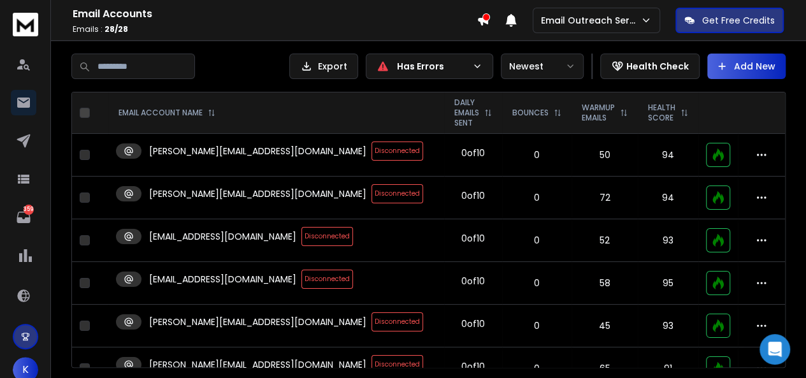
click at [226, 149] on p "leila.g@smartbomaksansolutions.com" at bounding box center [257, 151] width 217 height 13
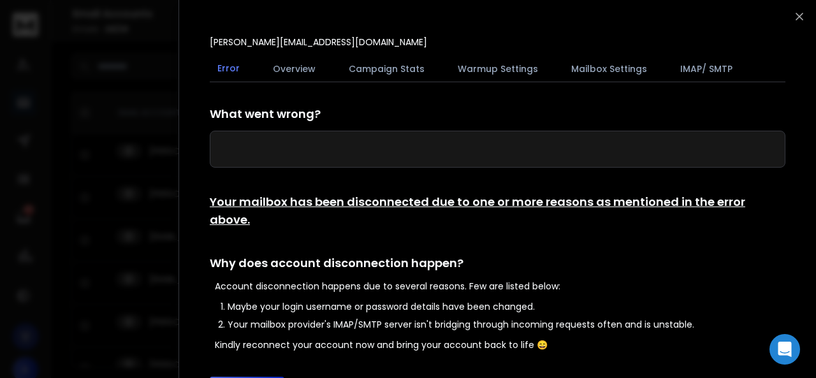
scroll to position [41, 0]
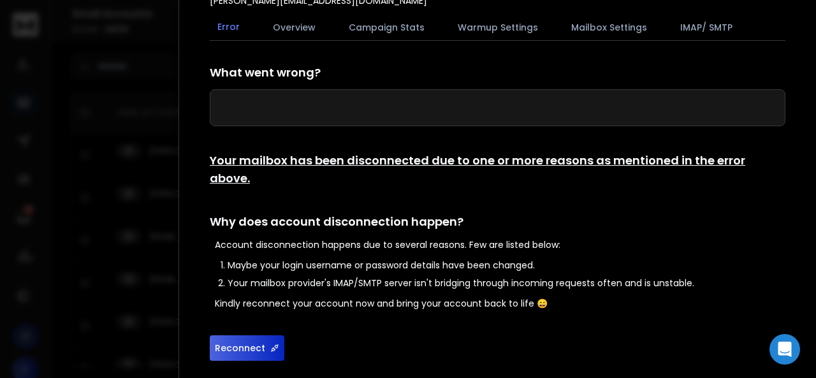
click at [242, 335] on button "Reconnect" at bounding box center [247, 348] width 75 height 26
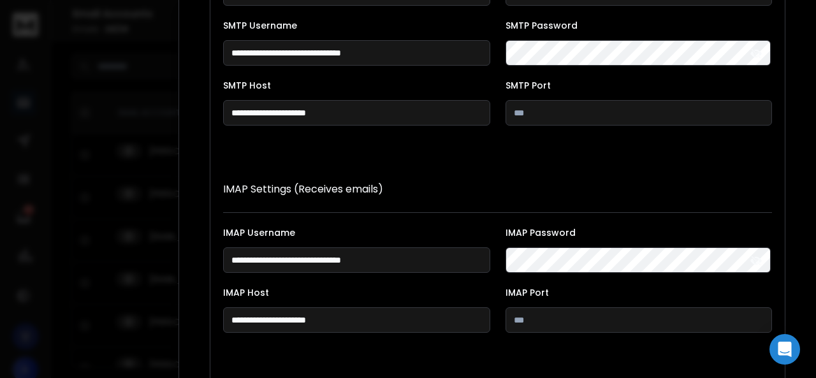
scroll to position [353, 0]
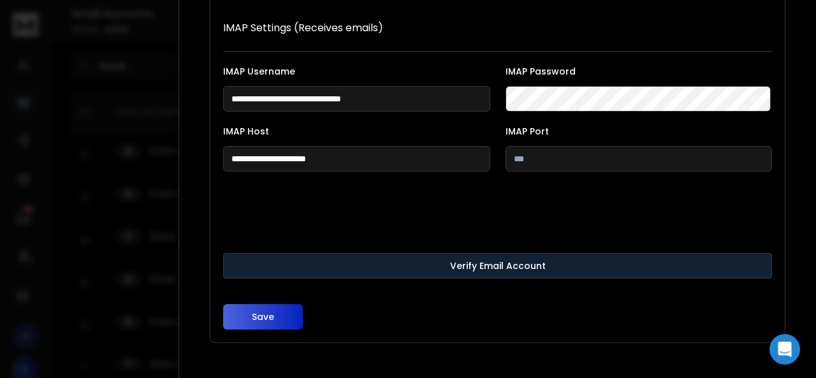
click at [380, 275] on button "Verify Email Account" at bounding box center [497, 266] width 549 height 26
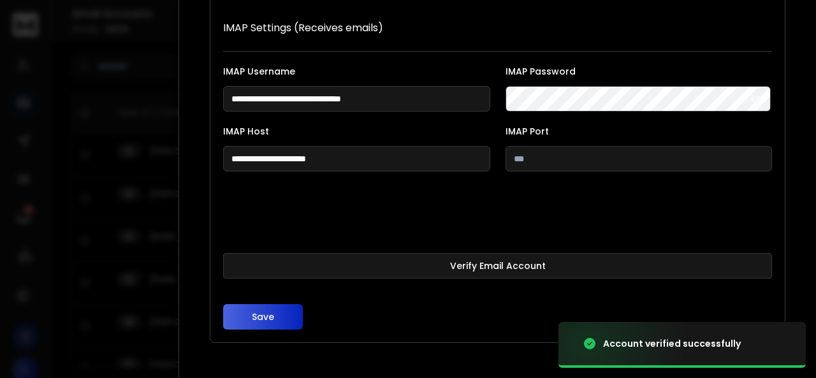
click at [268, 319] on button "Save" at bounding box center [263, 317] width 80 height 26
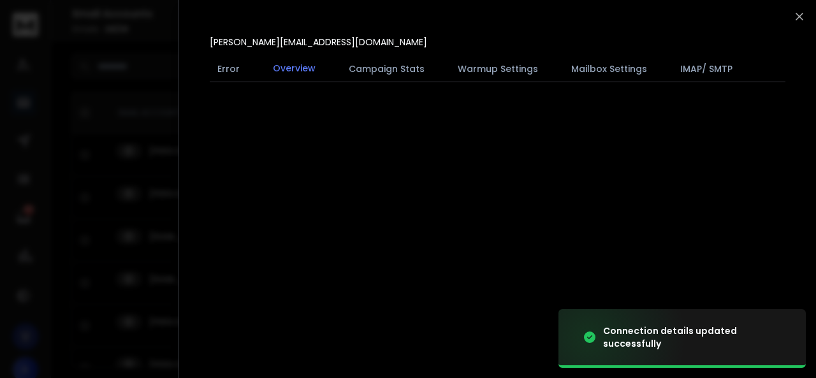
scroll to position [0, 0]
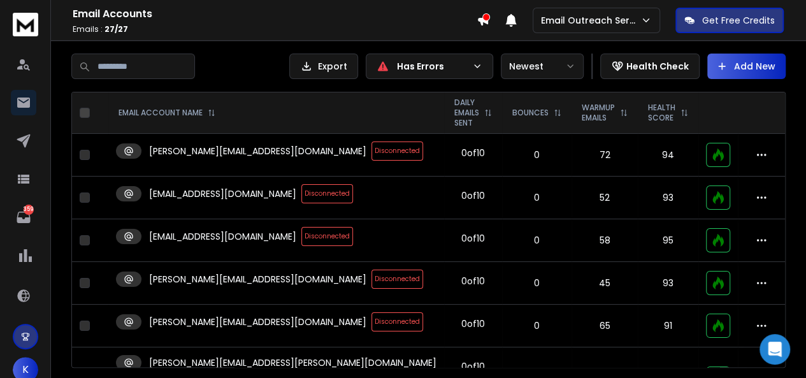
click at [199, 154] on p "leila.g@easybomaksanplanet.com" at bounding box center [257, 151] width 217 height 13
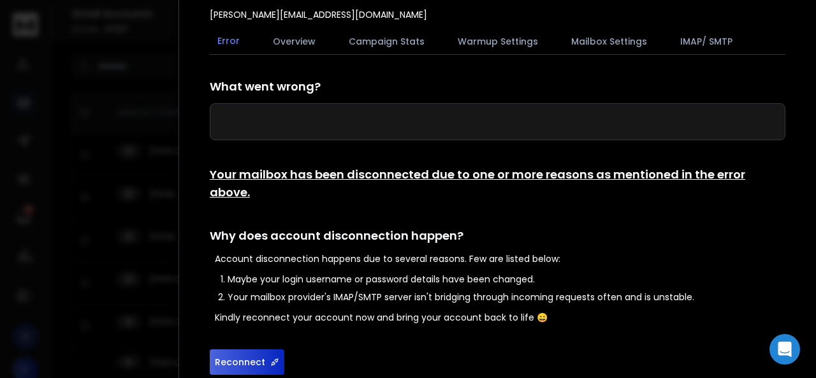
scroll to position [41, 0]
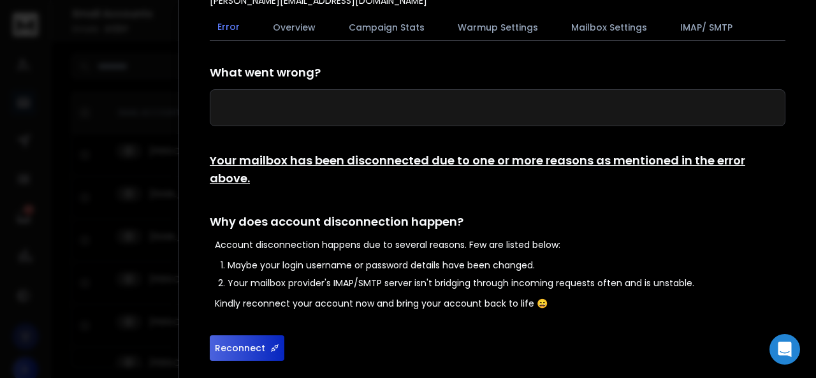
click at [236, 355] on div "leila.g@easybomaksanplanet.com Error Overview Campaign Stats Warmup Settings Ma…" at bounding box center [497, 177] width 606 height 407
click at [238, 335] on button "Reconnect" at bounding box center [247, 348] width 75 height 26
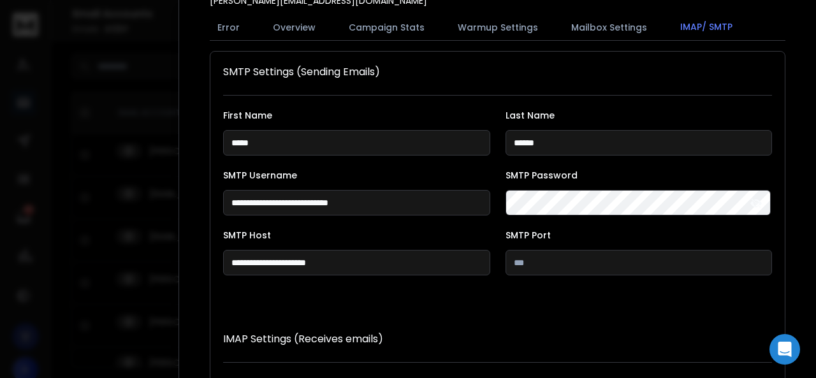
scroll to position [353, 0]
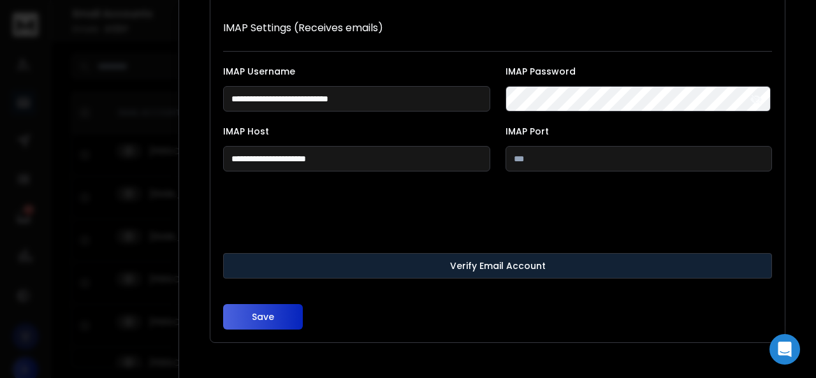
click at [477, 271] on button "Verify Email Account" at bounding box center [497, 266] width 549 height 26
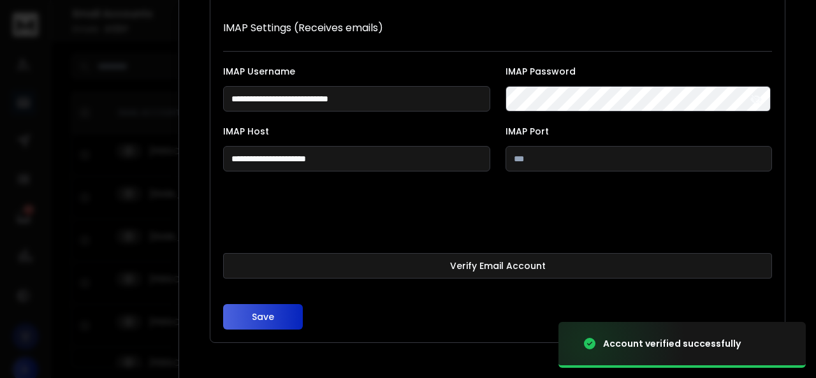
click at [269, 309] on button "Save" at bounding box center [263, 317] width 80 height 26
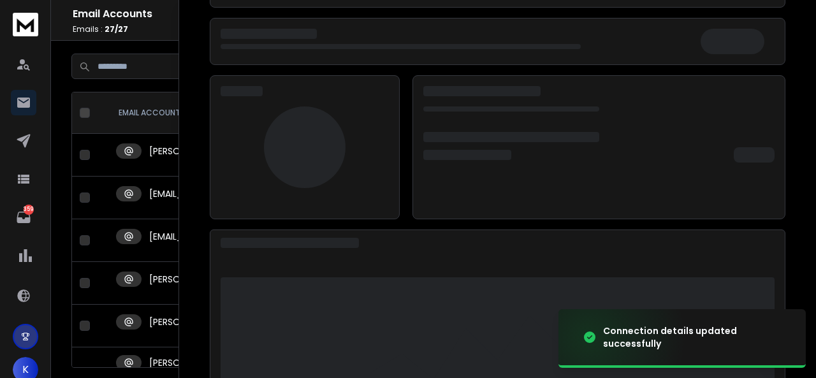
scroll to position [0, 0]
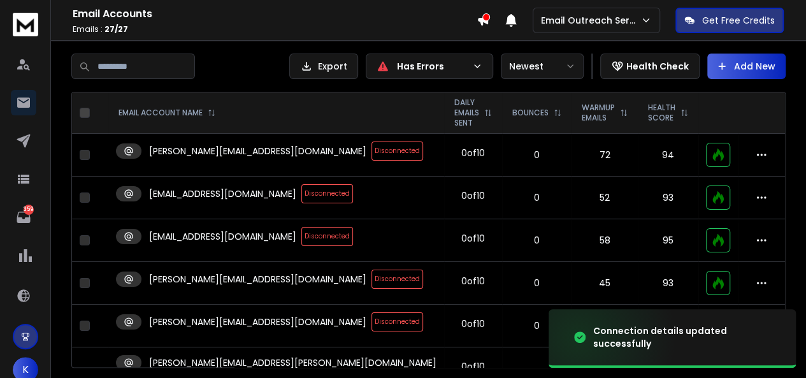
click at [210, 191] on p "ellie@meettuskerhydraulicssolutions.com" at bounding box center [222, 193] width 147 height 13
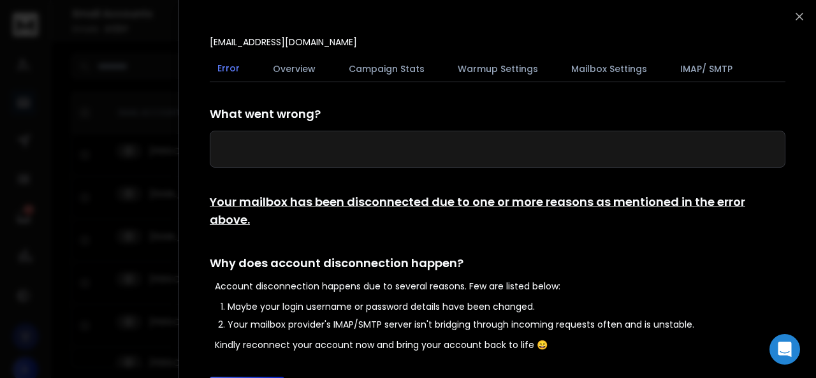
scroll to position [41, 0]
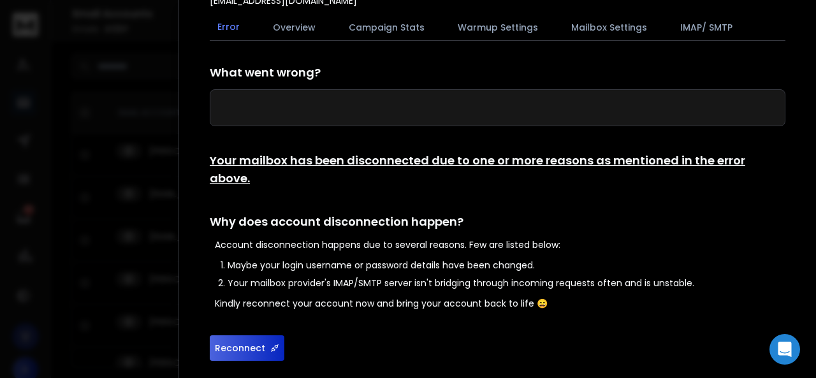
click at [246, 335] on button "Reconnect" at bounding box center [247, 348] width 75 height 26
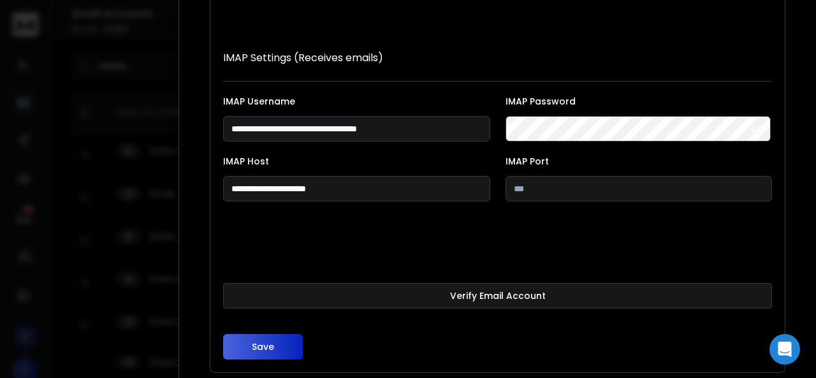
scroll to position [353, 0]
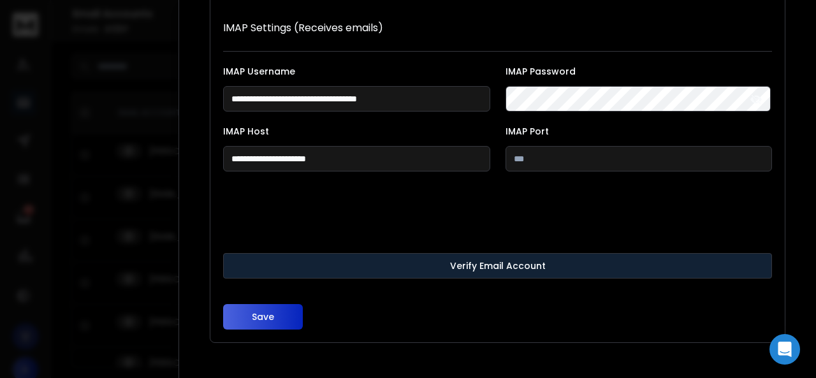
click at [462, 267] on button "Verify Email Account" at bounding box center [497, 266] width 549 height 26
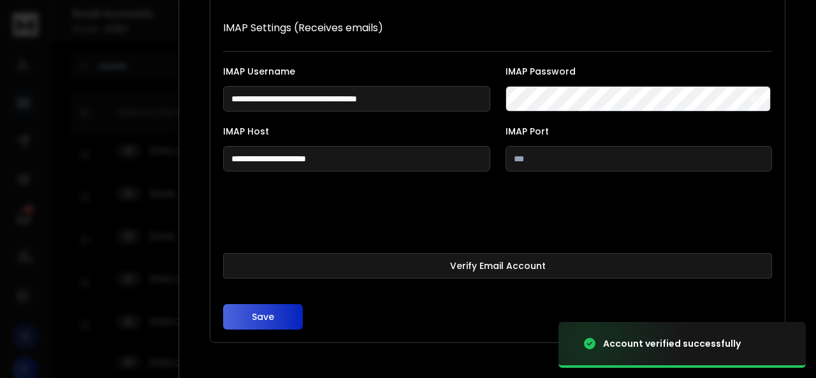
click at [284, 311] on button "Save" at bounding box center [263, 317] width 80 height 26
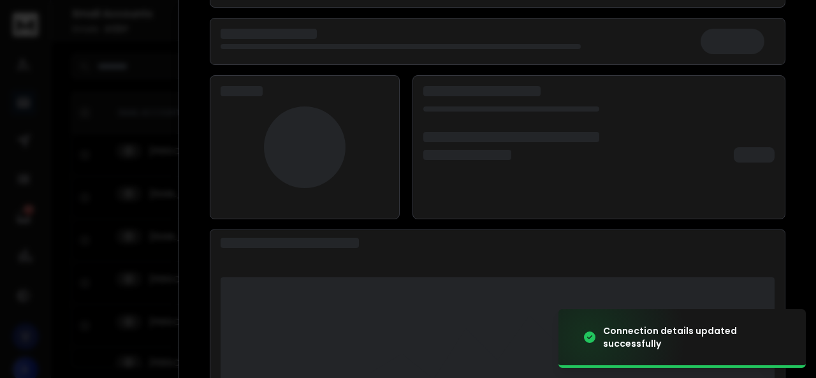
scroll to position [282, 0]
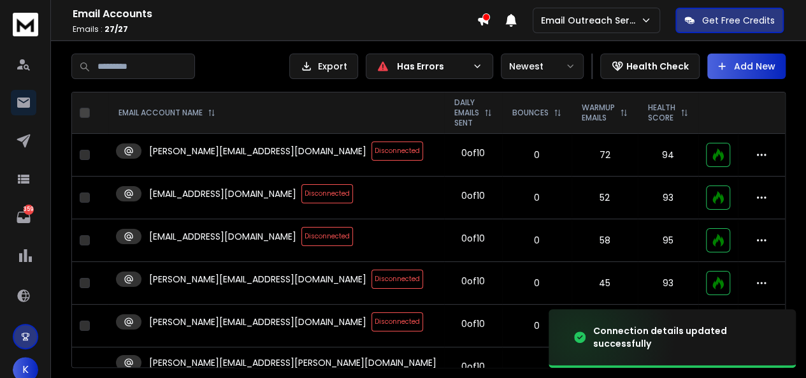
click at [197, 243] on p "ellie.r@meettuskersolutions.com" at bounding box center [222, 236] width 147 height 13
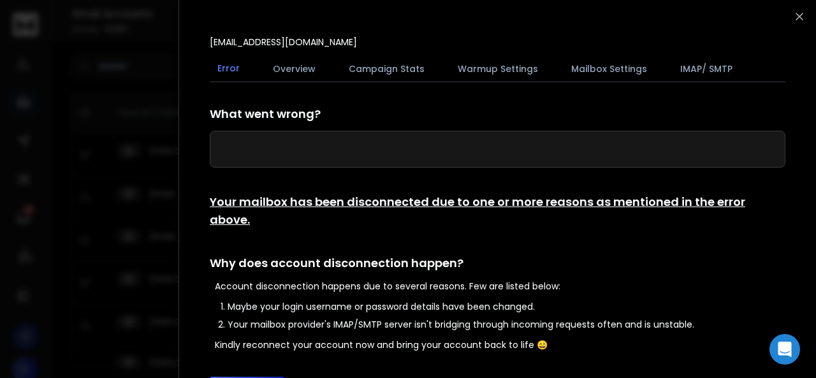
scroll to position [41, 0]
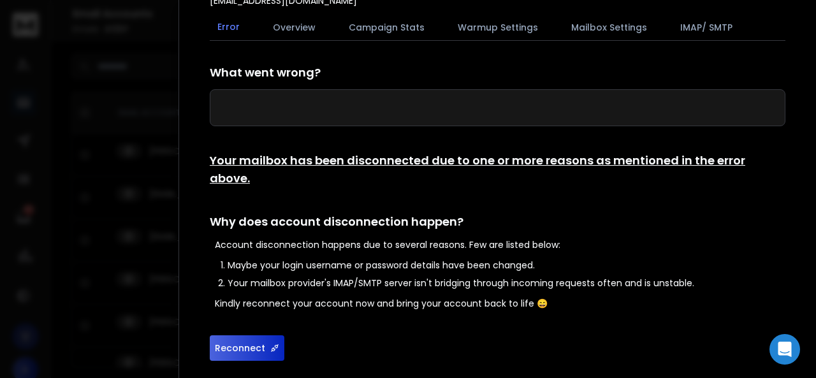
click at [228, 335] on button "Reconnect" at bounding box center [247, 348] width 75 height 26
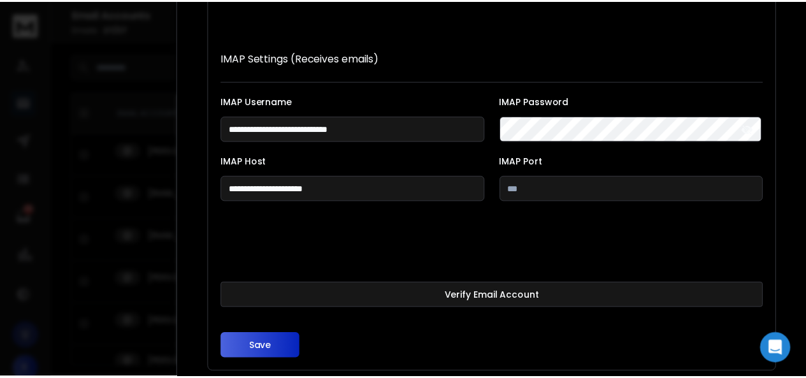
scroll to position [353, 0]
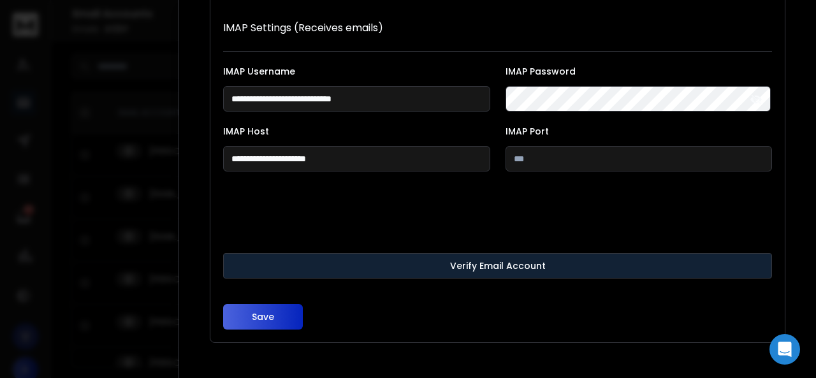
click at [405, 265] on button "Verify Email Account" at bounding box center [497, 266] width 549 height 26
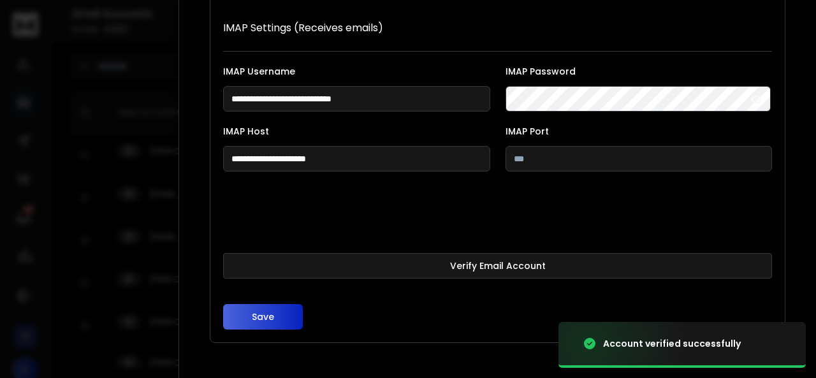
click at [284, 313] on button "Save" at bounding box center [263, 317] width 80 height 26
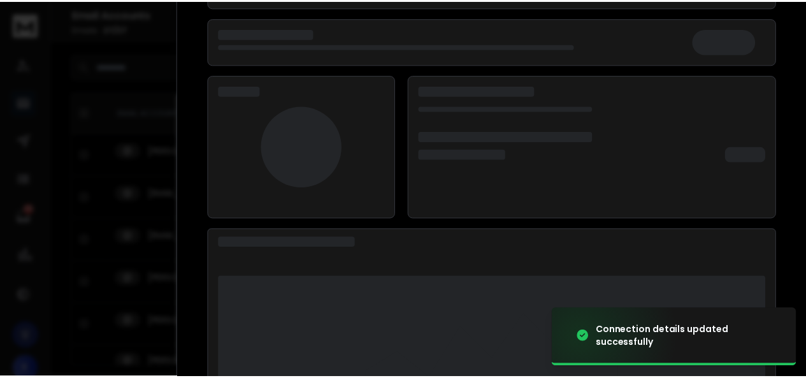
scroll to position [282, 0]
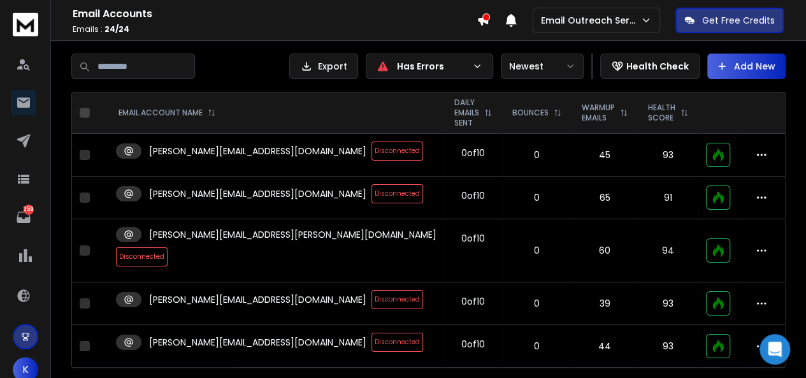
click at [210, 150] on p "julia@useallmarcindiazen.com" at bounding box center [257, 151] width 217 height 13
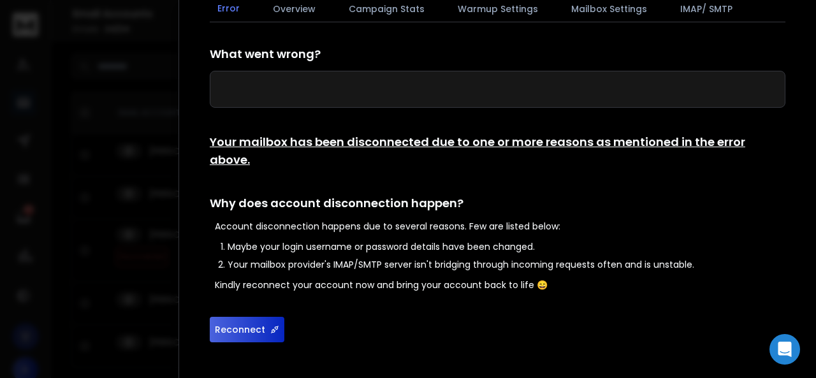
scroll to position [41, 0]
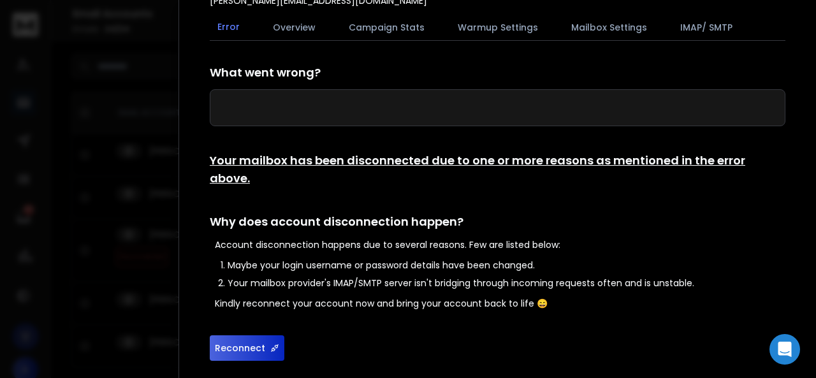
click at [245, 335] on button "Reconnect" at bounding box center [247, 348] width 75 height 26
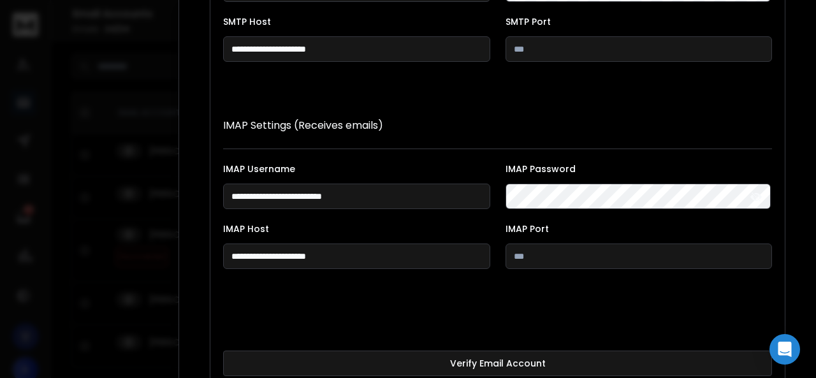
scroll to position [353, 0]
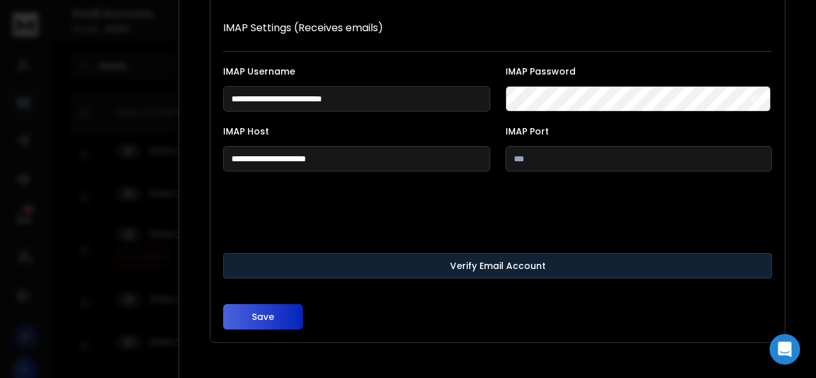
click at [465, 274] on button "Verify Email Account" at bounding box center [497, 266] width 549 height 26
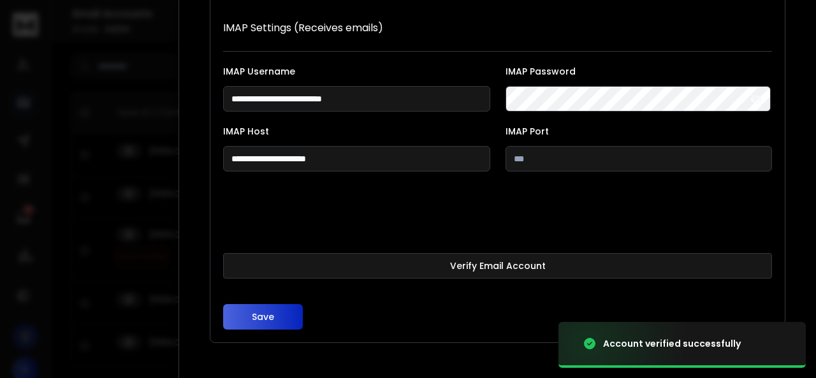
click at [251, 312] on button "Save" at bounding box center [263, 317] width 80 height 26
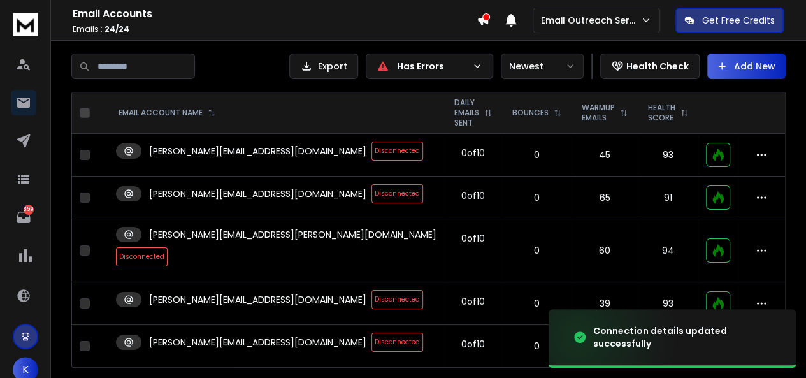
click at [203, 187] on p "julia@netallmarcindiaspace.com" at bounding box center [257, 193] width 217 height 13
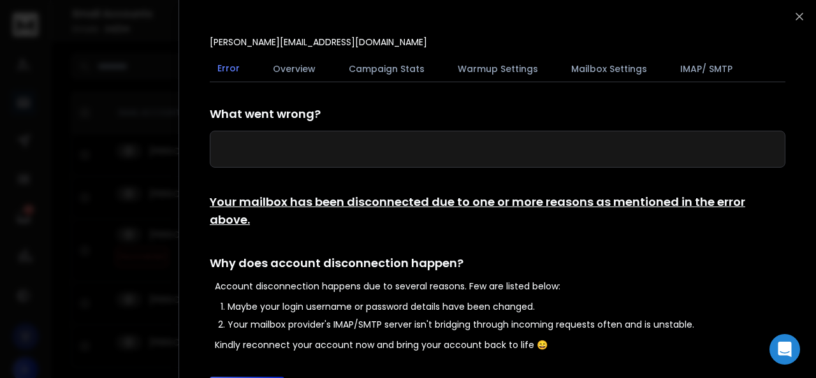
scroll to position [41, 0]
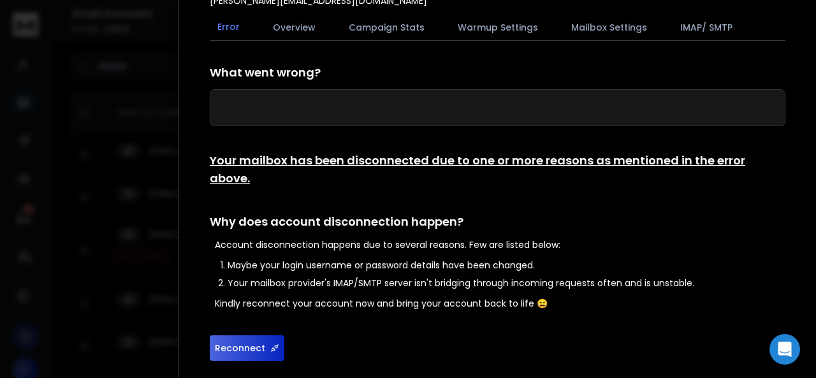
click at [249, 335] on button "Reconnect" at bounding box center [247, 348] width 75 height 26
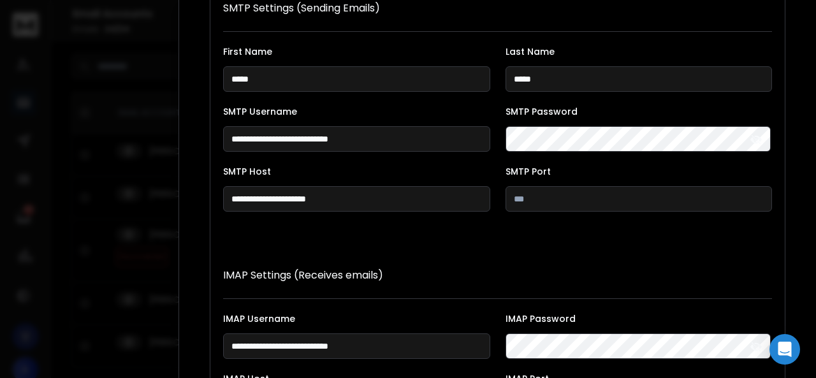
scroll to position [353, 0]
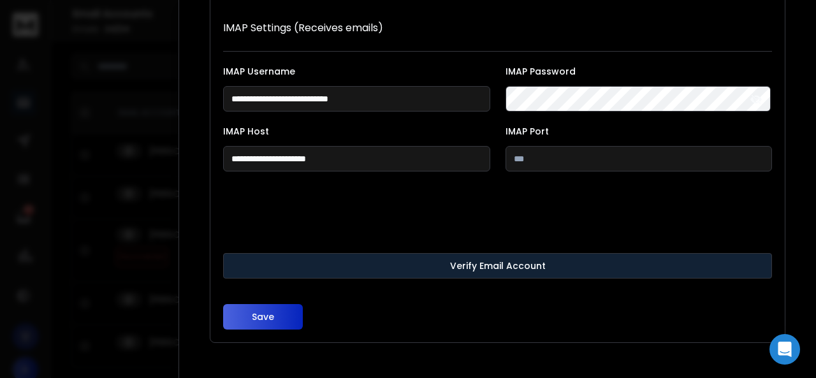
click at [373, 263] on button "Verify Email Account" at bounding box center [497, 266] width 549 height 26
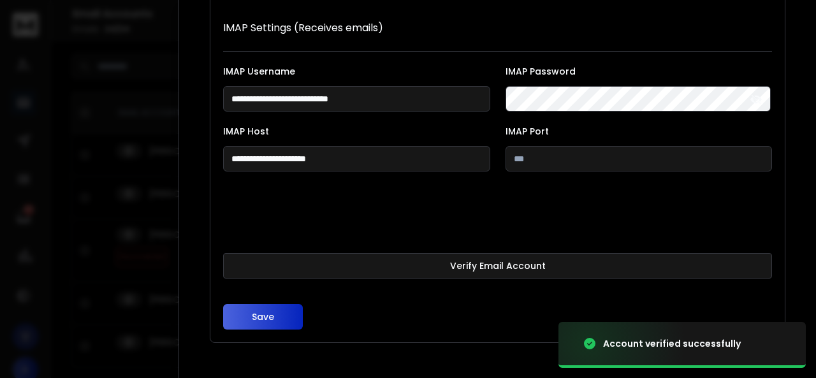
click at [272, 312] on button "Save" at bounding box center [263, 317] width 80 height 26
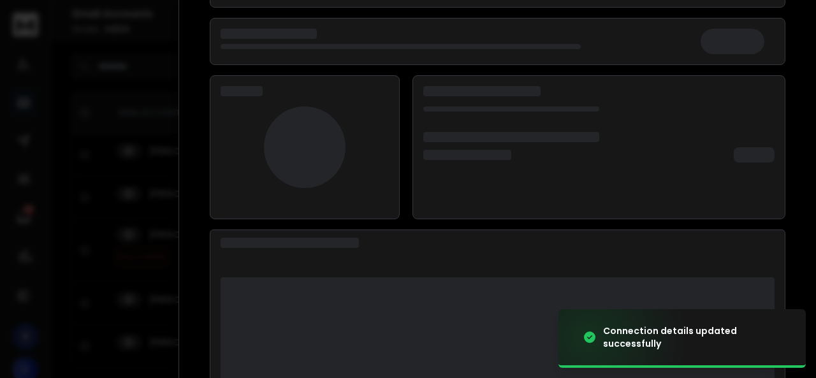
scroll to position [282, 0]
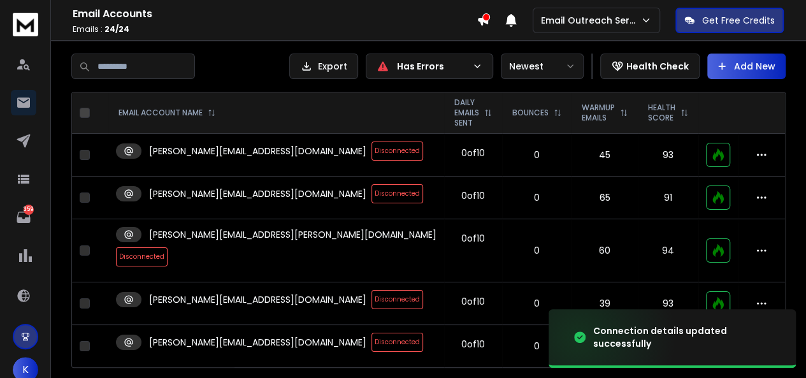
click at [187, 230] on p "julia.brown@getallmarcindiahub.com" at bounding box center [293, 234] width 288 height 13
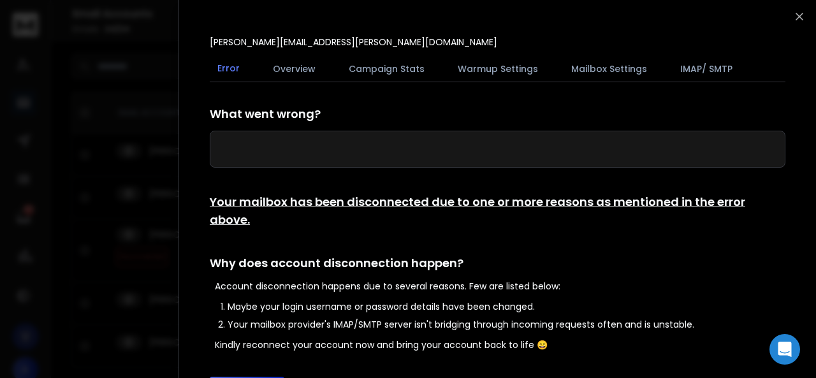
scroll to position [41, 0]
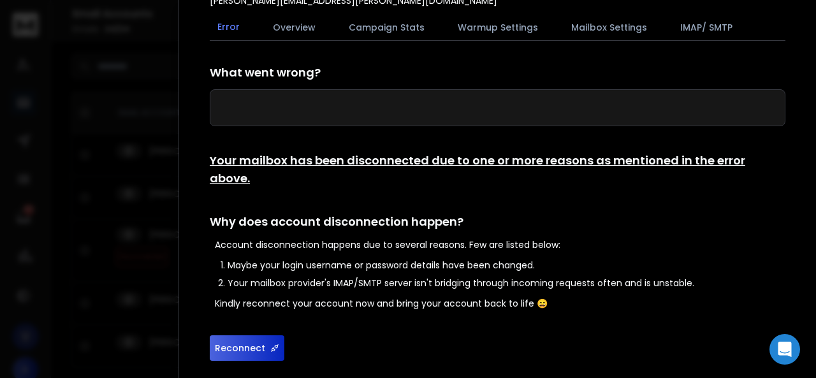
click at [233, 335] on button "Reconnect" at bounding box center [247, 348] width 75 height 26
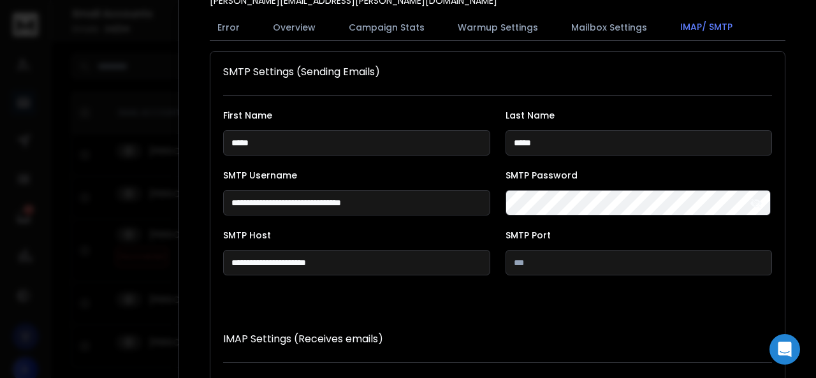
scroll to position [353, 0]
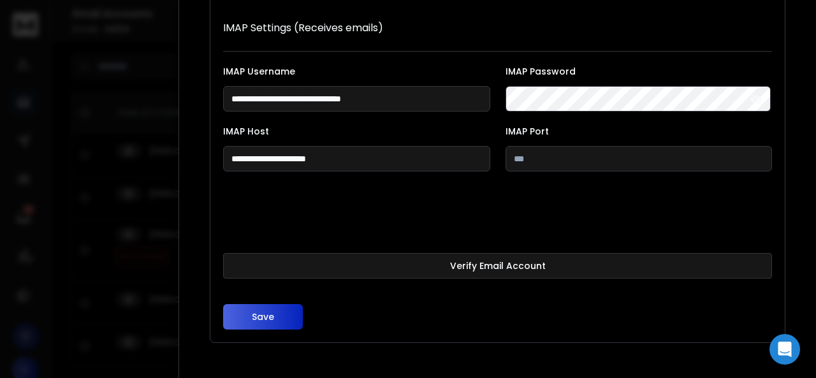
click at [485, 270] on button "Verify Email Account" at bounding box center [497, 266] width 549 height 26
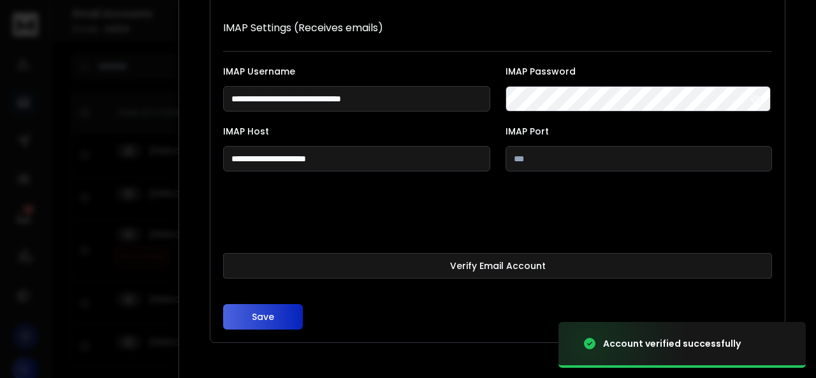
click at [263, 321] on button "Save" at bounding box center [263, 317] width 80 height 26
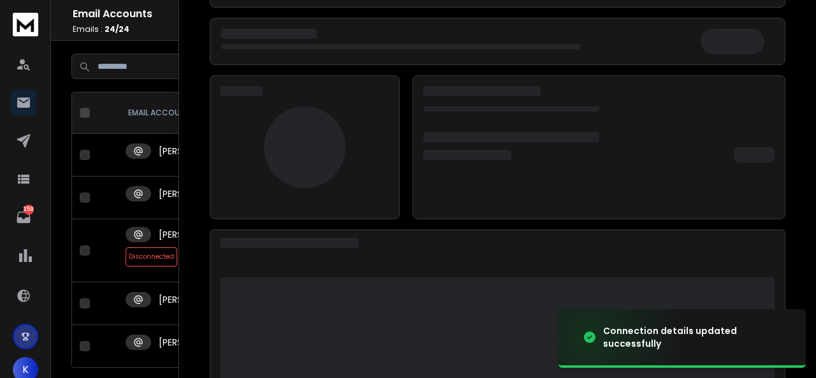
scroll to position [0, 0]
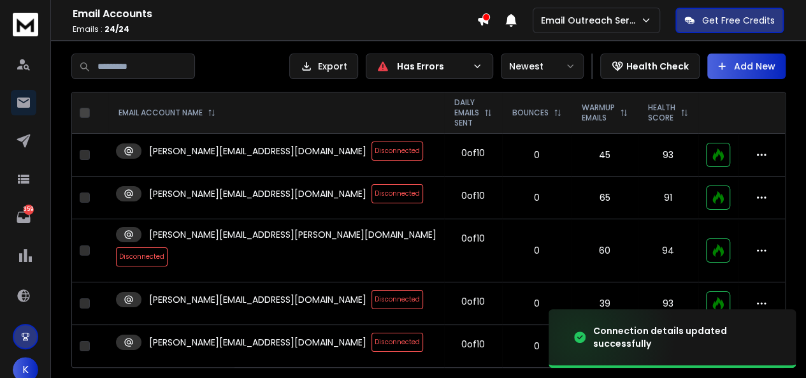
click at [262, 295] on p "julia.b@getallmarcindiaads.com" at bounding box center [257, 299] width 217 height 13
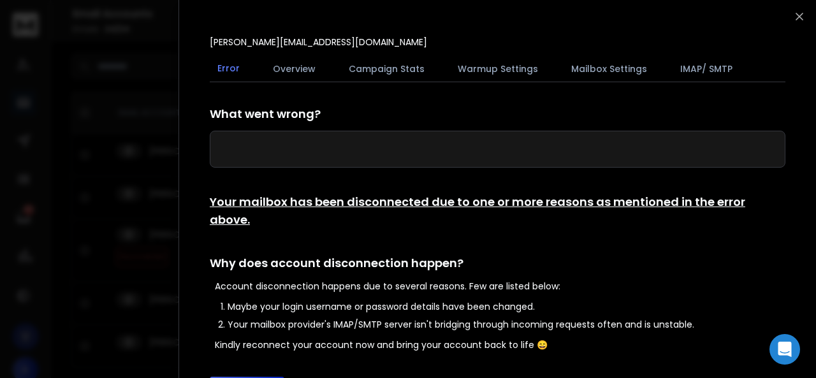
scroll to position [41, 0]
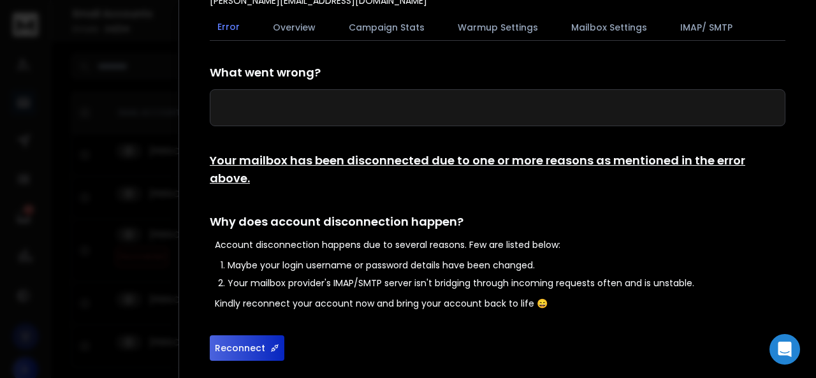
click at [265, 335] on button "Reconnect" at bounding box center [247, 348] width 75 height 26
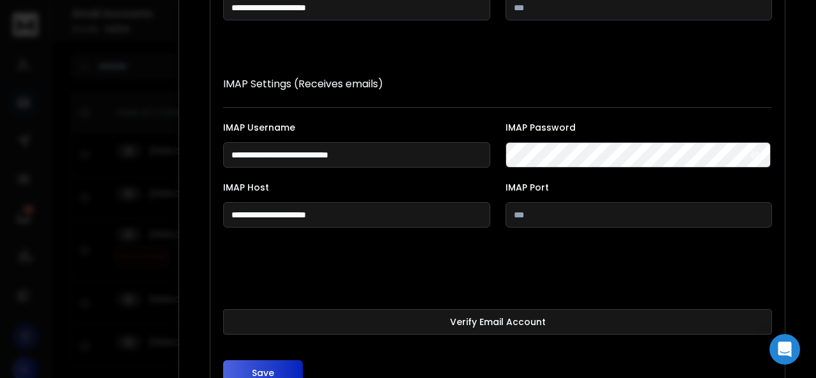
scroll to position [353, 0]
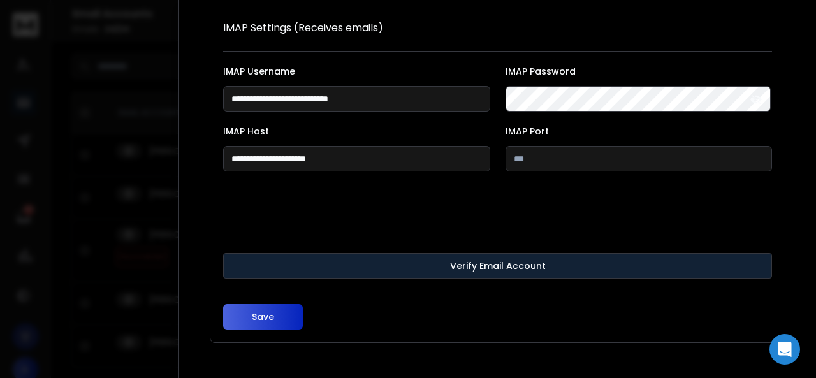
click at [395, 260] on button "Verify Email Account" at bounding box center [497, 266] width 549 height 26
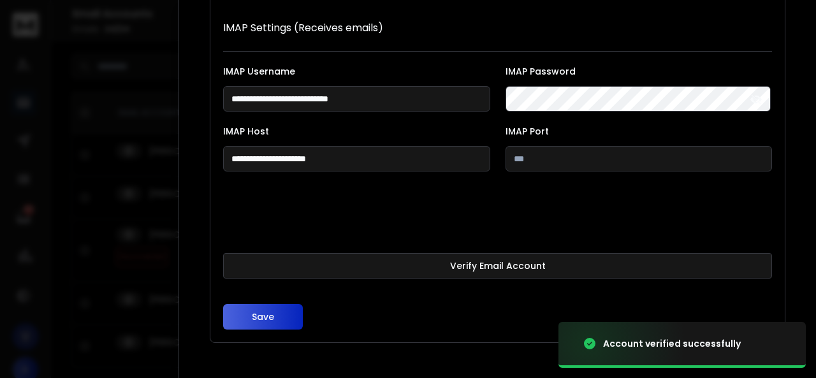
click at [264, 314] on button "Save" at bounding box center [263, 317] width 80 height 26
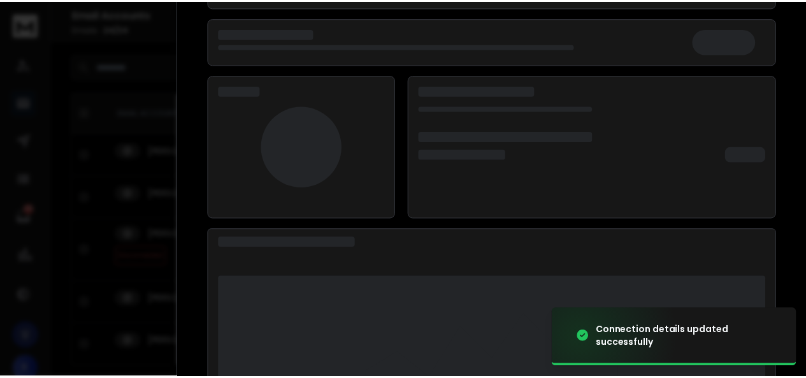
scroll to position [282, 0]
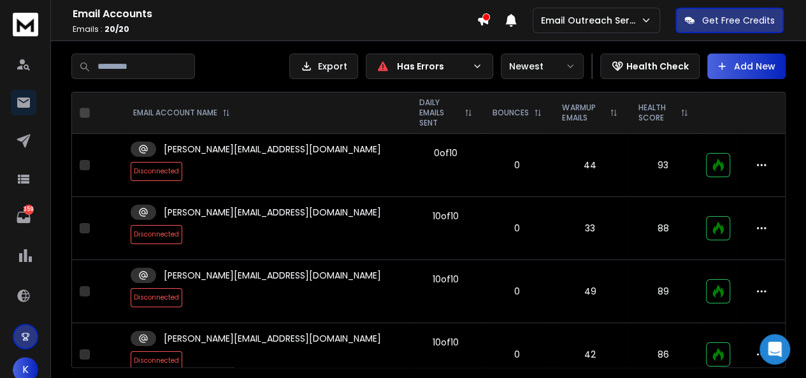
click at [205, 151] on p "julia@easyallmarcindiazen.com" at bounding box center [272, 149] width 217 height 13
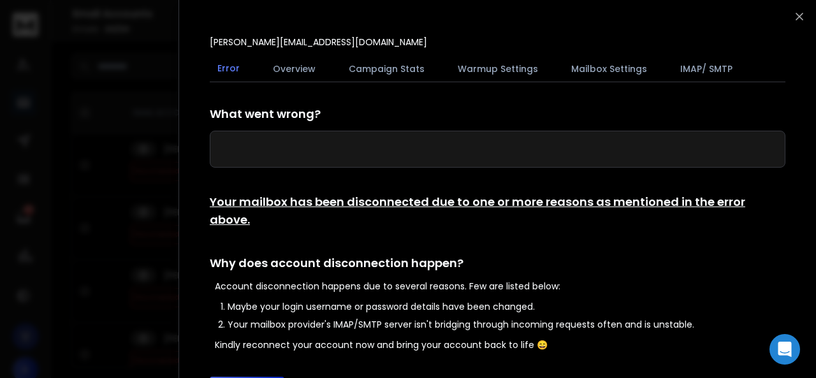
scroll to position [41, 0]
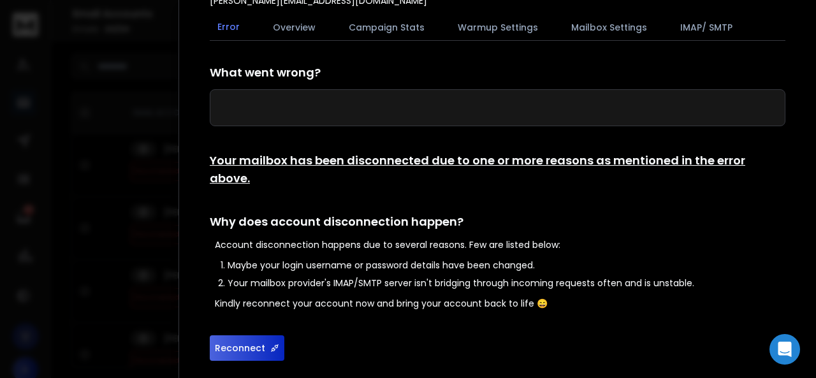
click at [224, 335] on button "Reconnect" at bounding box center [247, 348] width 75 height 26
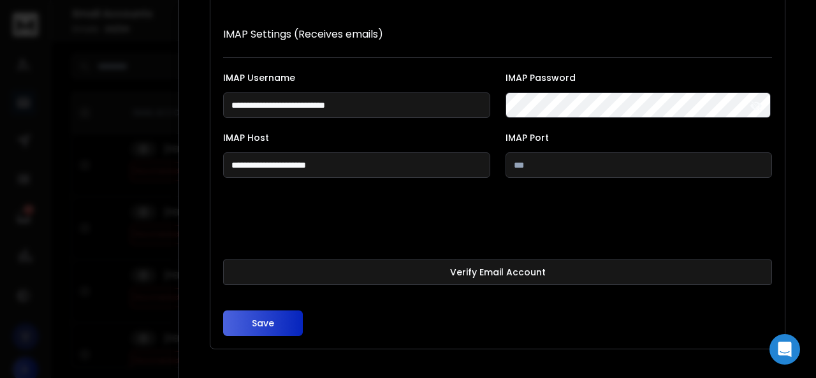
scroll to position [353, 0]
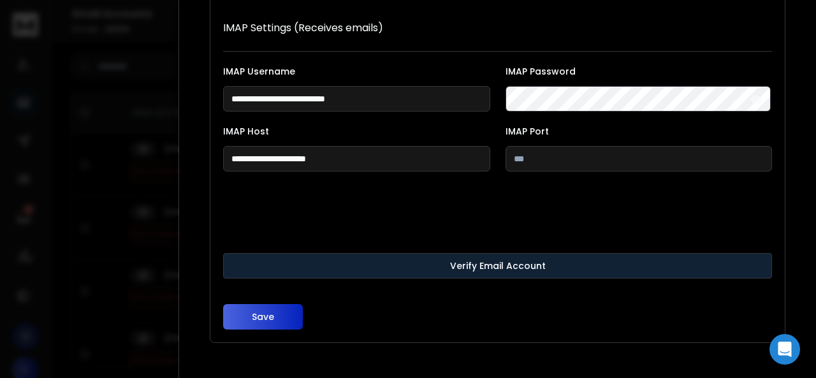
click at [527, 261] on button "Verify Email Account" at bounding box center [497, 266] width 549 height 26
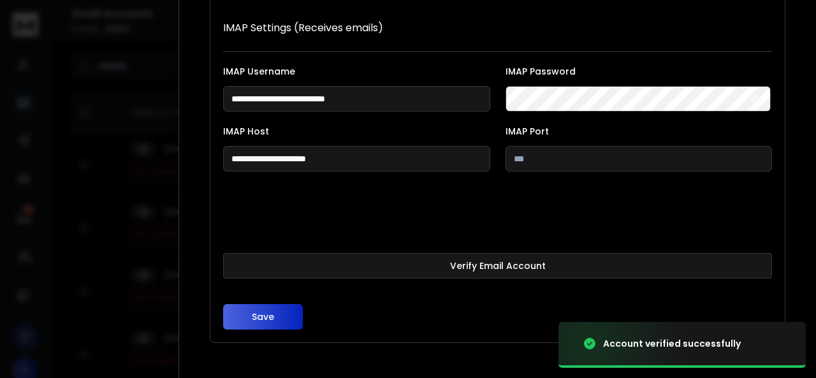
click at [284, 318] on button "Save" at bounding box center [263, 317] width 80 height 26
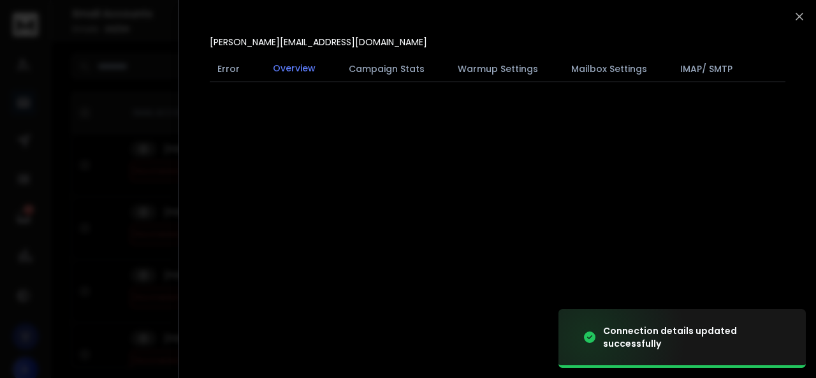
scroll to position [0, 0]
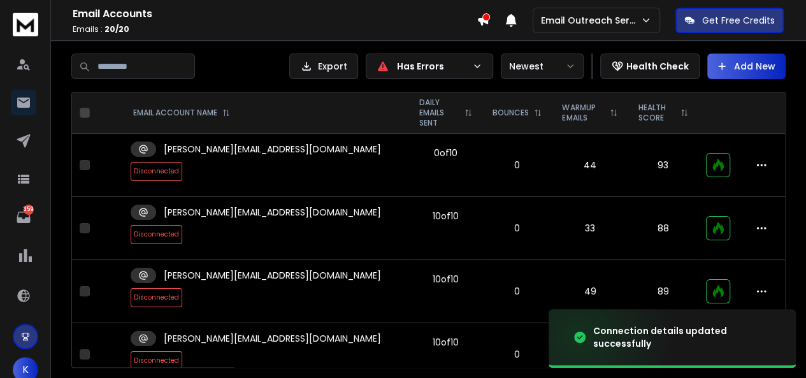
click at [193, 206] on p "Nancy@useqcadvisorsolutions.com" at bounding box center [272, 212] width 217 height 13
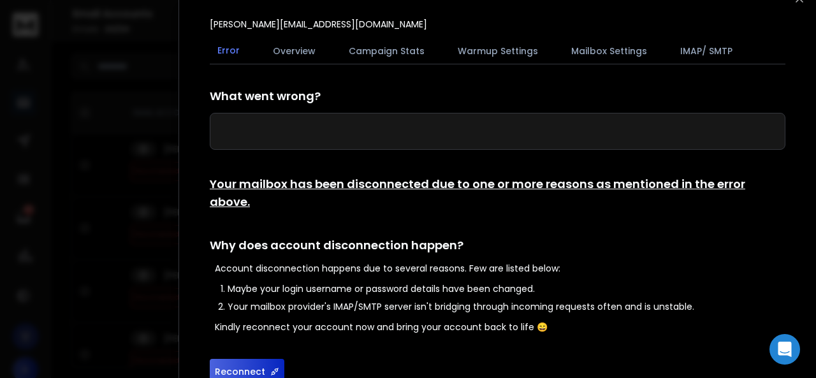
scroll to position [41, 0]
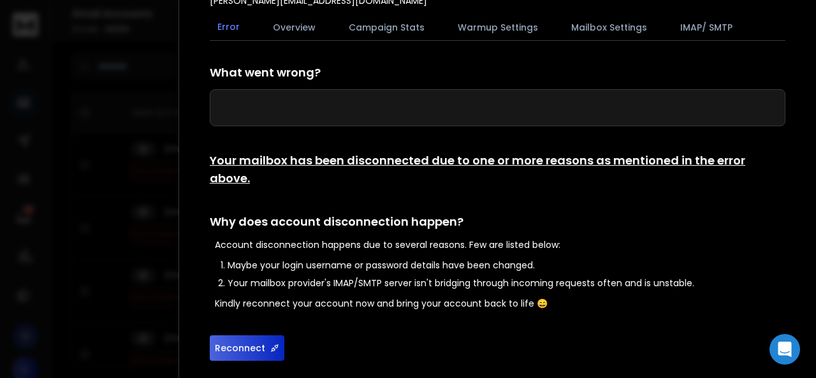
drag, startPoint x: 236, startPoint y: 351, endPoint x: 233, endPoint y: 342, distance: 9.9
click at [235, 349] on div "Nancy@useqcadvisorsolutions.com Error Overview Campaign Stats Warmup Settings M…" at bounding box center [497, 177] width 606 height 407
click at [233, 339] on button "Reconnect" at bounding box center [247, 348] width 75 height 26
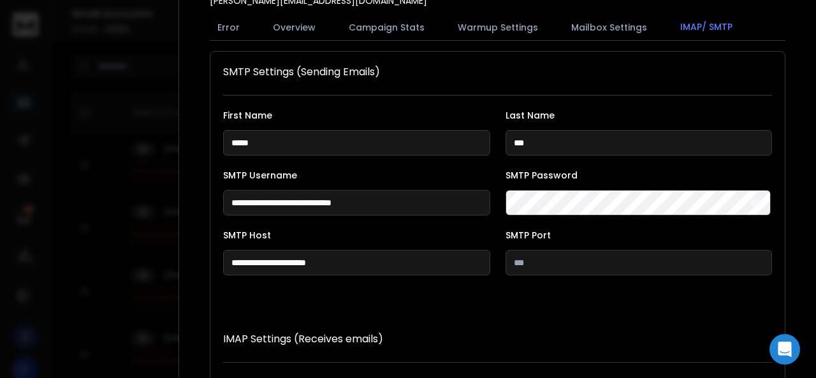
scroll to position [353, 0]
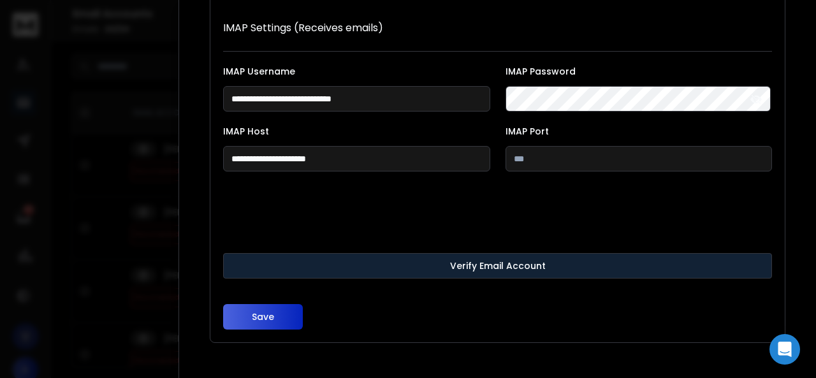
click at [338, 275] on button "Verify Email Account" at bounding box center [497, 266] width 549 height 26
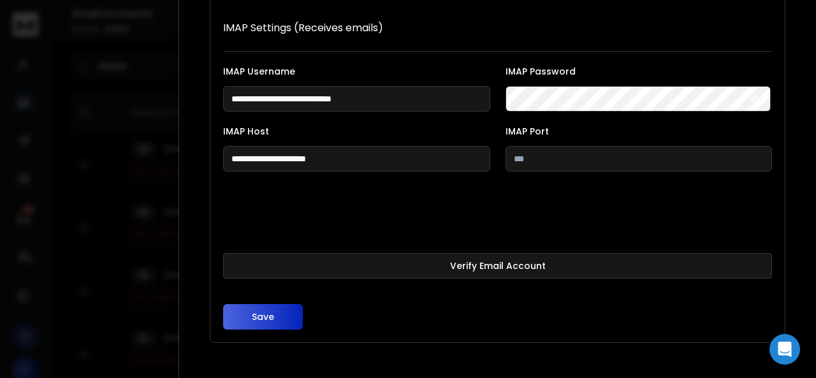
click at [270, 326] on button "Save" at bounding box center [263, 317] width 80 height 26
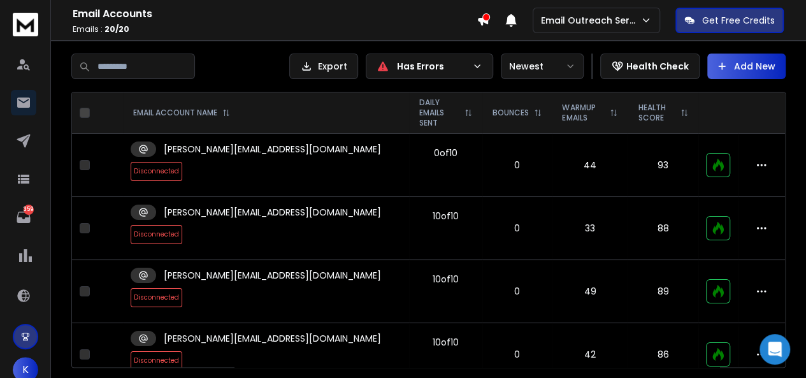
click at [233, 268] on div "Nancy@useqcadvisorhq.com Disconnected" at bounding box center [266, 288] width 271 height 40
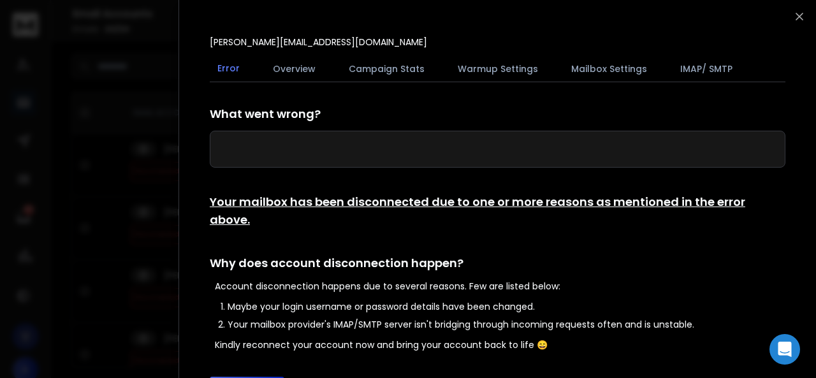
scroll to position [41, 0]
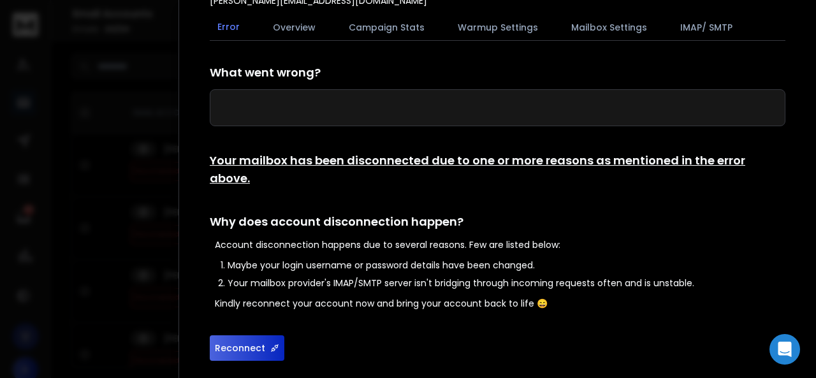
click at [232, 335] on button "Reconnect" at bounding box center [247, 348] width 75 height 26
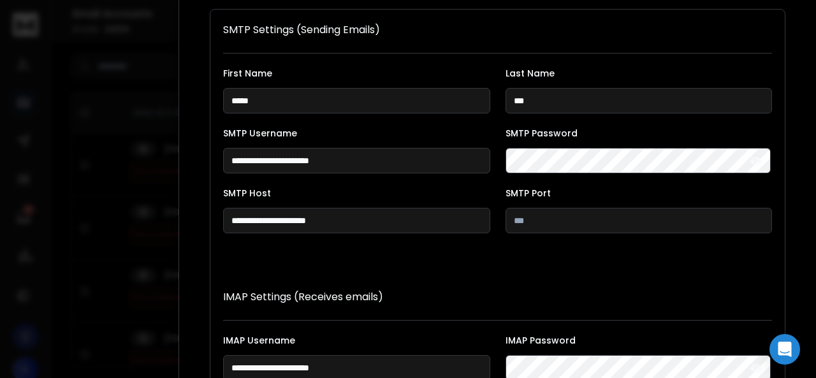
scroll to position [353, 0]
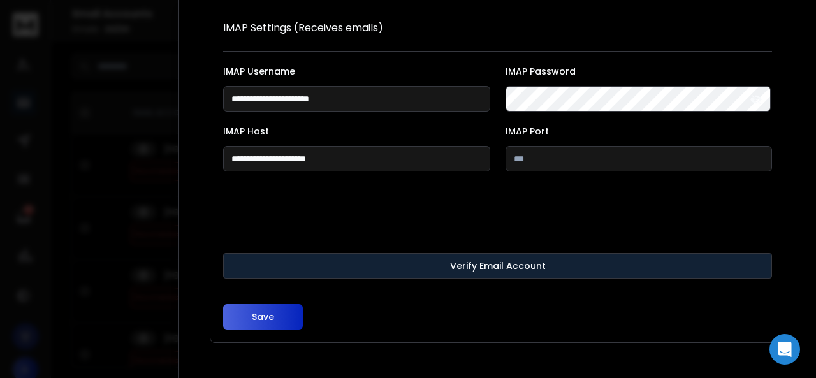
click at [466, 258] on button "Verify Email Account" at bounding box center [497, 266] width 549 height 26
drag, startPoint x: 295, startPoint y: 316, endPoint x: 415, endPoint y: 273, distance: 127.8
click at [415, 273] on form "**********" at bounding box center [497, 57] width 549 height 545
click at [415, 273] on button "Verify Email Account" at bounding box center [497, 266] width 549 height 26
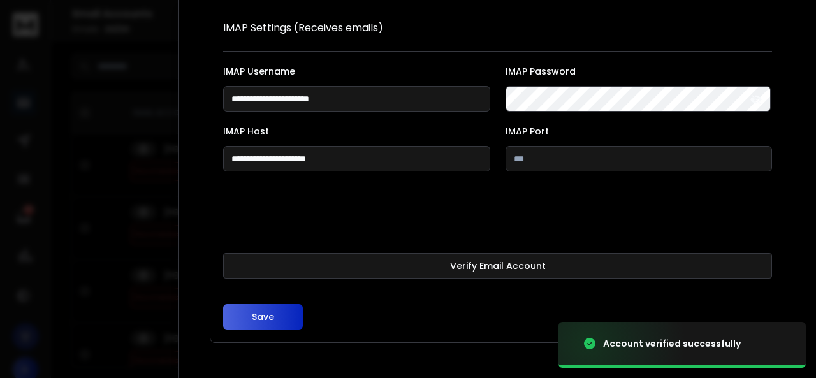
click at [288, 309] on button "Save" at bounding box center [263, 317] width 80 height 26
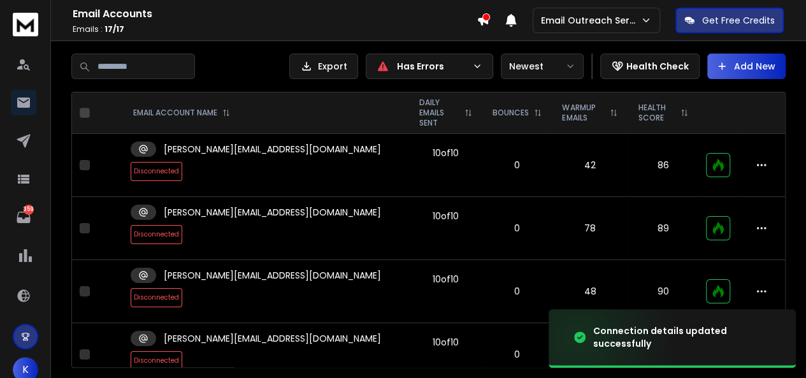
click at [184, 159] on div "Nancy@theqcadvisorhq.com Disconnected" at bounding box center [266, 162] width 271 height 40
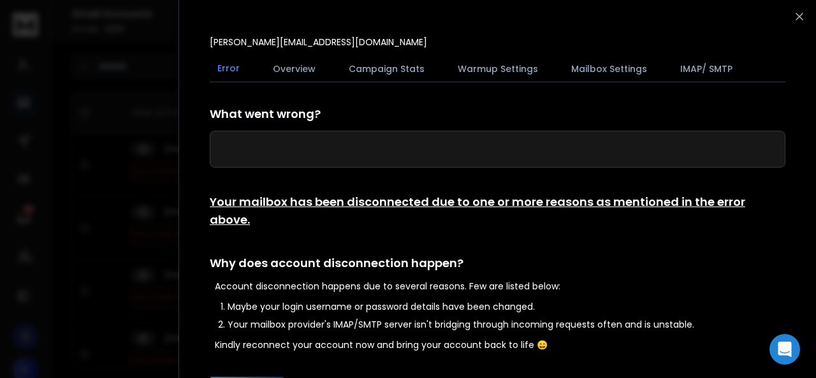
scroll to position [41, 0]
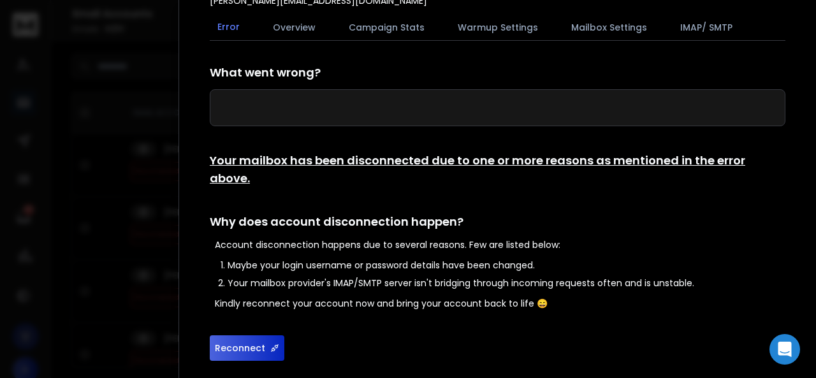
click at [224, 335] on button "Reconnect" at bounding box center [247, 348] width 75 height 26
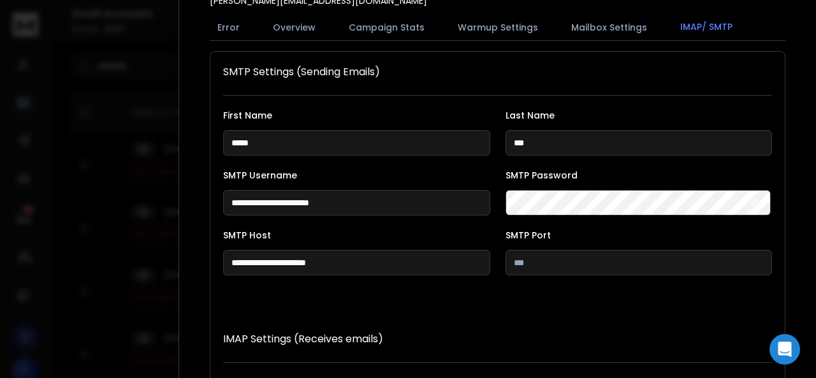
scroll to position [353, 0]
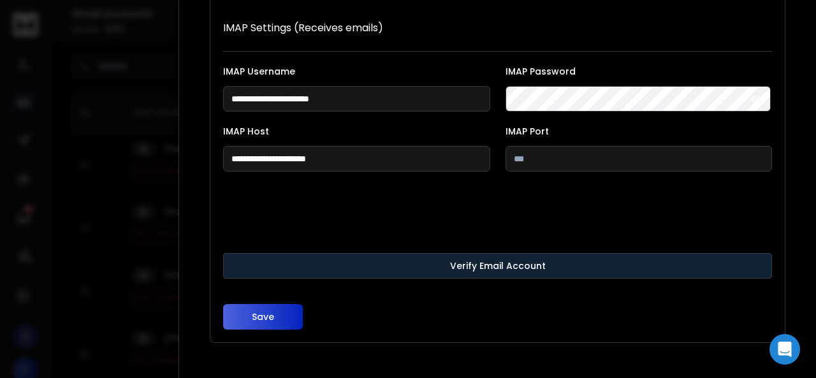
click at [402, 263] on button "Verify Email Account" at bounding box center [497, 266] width 549 height 26
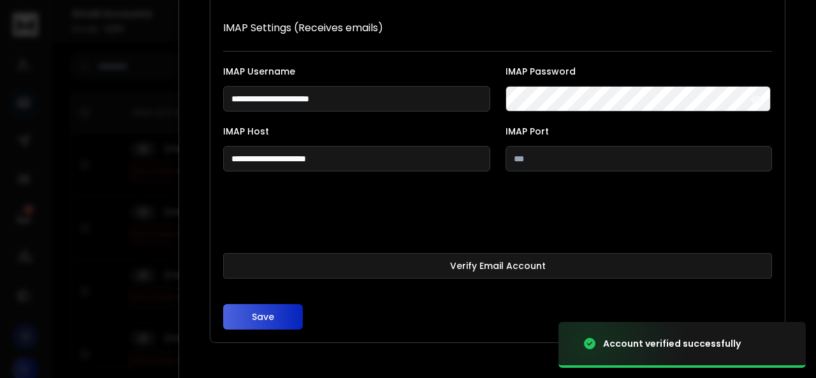
click at [262, 308] on button "Save" at bounding box center [263, 317] width 80 height 26
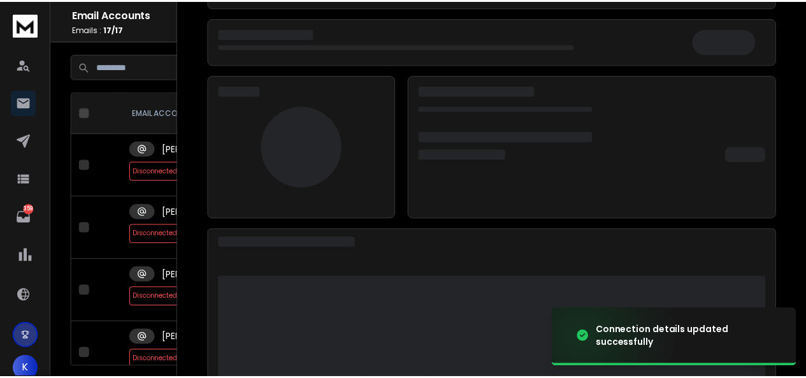
scroll to position [0, 0]
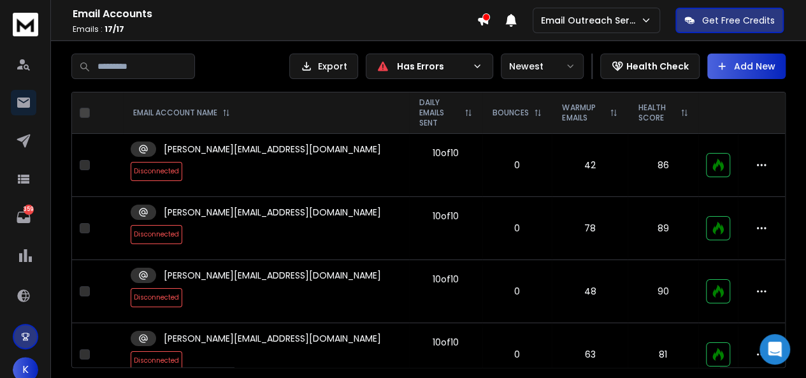
click at [235, 152] on p "[PERSON_NAME][EMAIL_ADDRESS][DOMAIN_NAME]" at bounding box center [272, 149] width 217 height 13
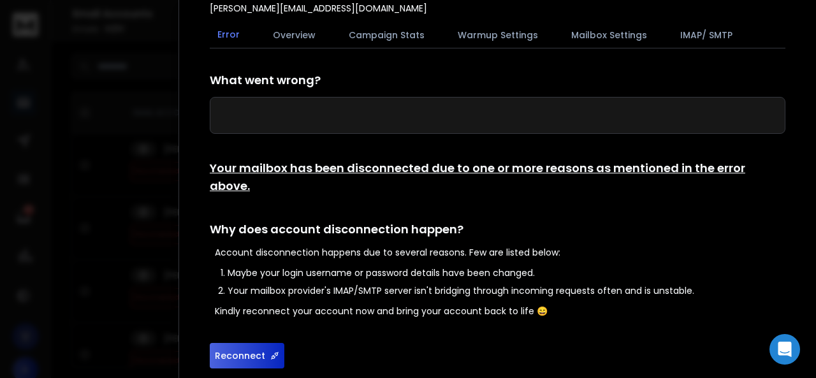
scroll to position [41, 0]
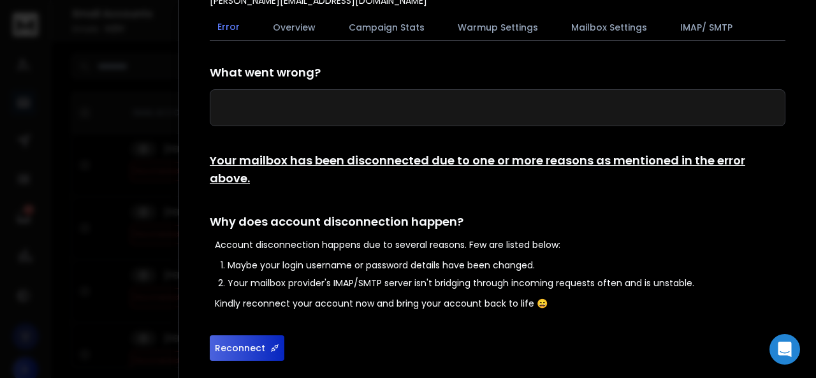
click at [241, 335] on button "Reconnect" at bounding box center [247, 348] width 75 height 26
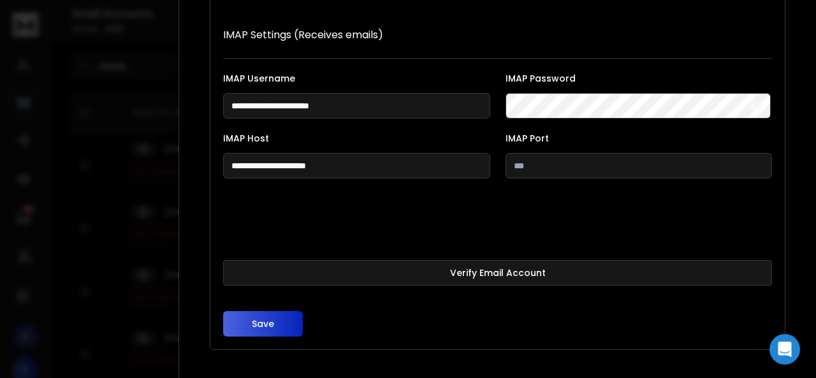
scroll to position [353, 0]
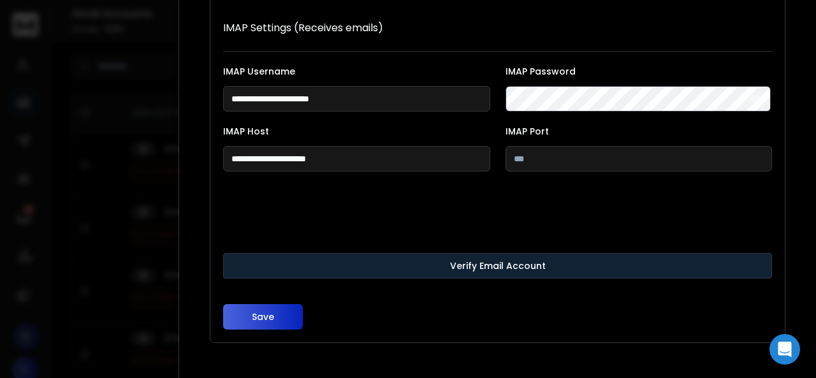
click at [366, 268] on button "Verify Email Account" at bounding box center [497, 266] width 549 height 26
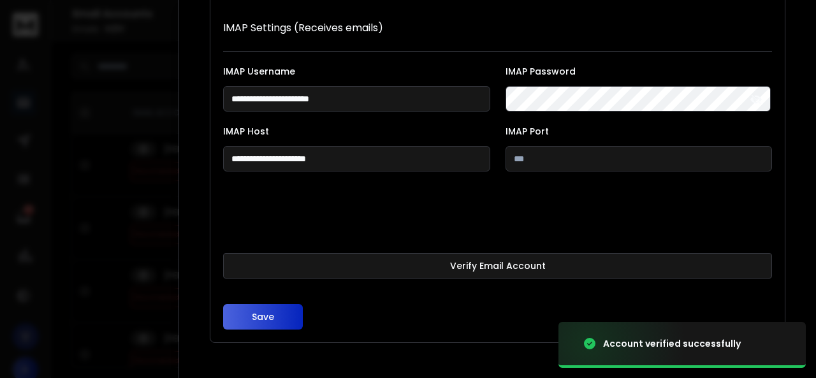
click at [251, 323] on button "Save" at bounding box center [263, 317] width 80 height 26
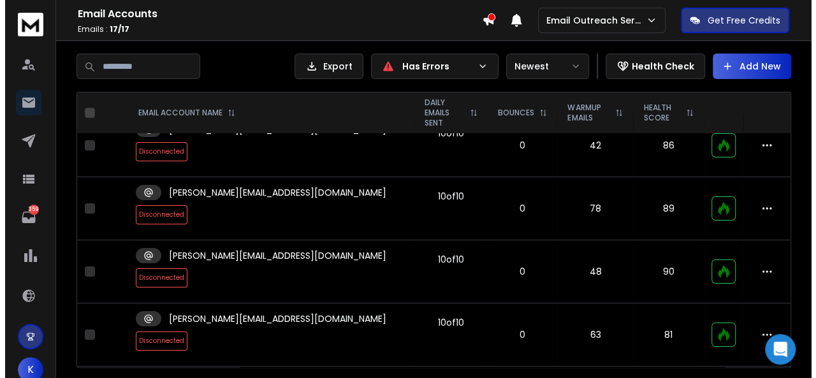
scroll to position [0, 0]
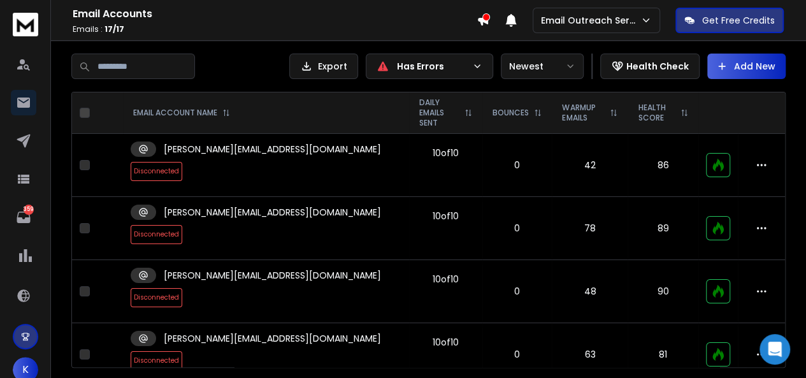
click at [264, 150] on p "[PERSON_NAME][EMAIL_ADDRESS][DOMAIN_NAME]" at bounding box center [272, 149] width 217 height 13
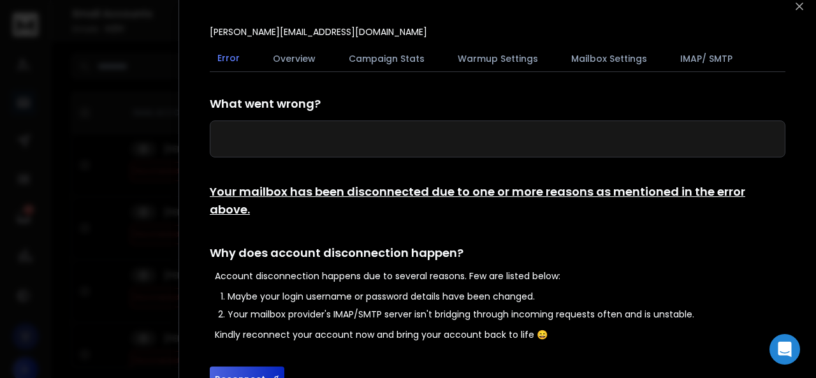
scroll to position [41, 0]
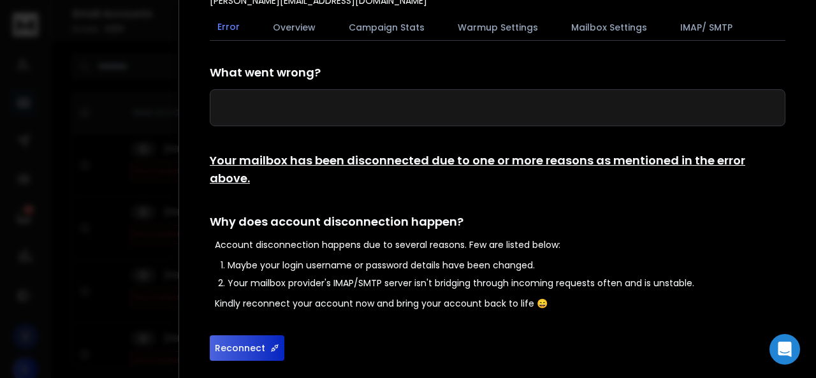
click at [249, 335] on button "Reconnect" at bounding box center [247, 348] width 75 height 26
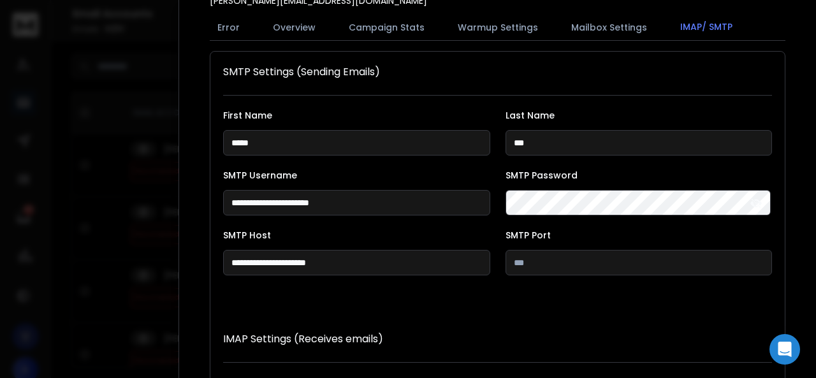
scroll to position [353, 0]
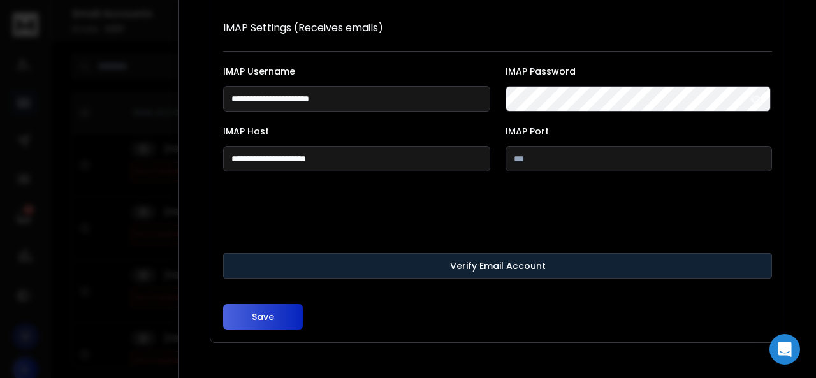
click at [367, 274] on button "Verify Email Account" at bounding box center [497, 266] width 549 height 26
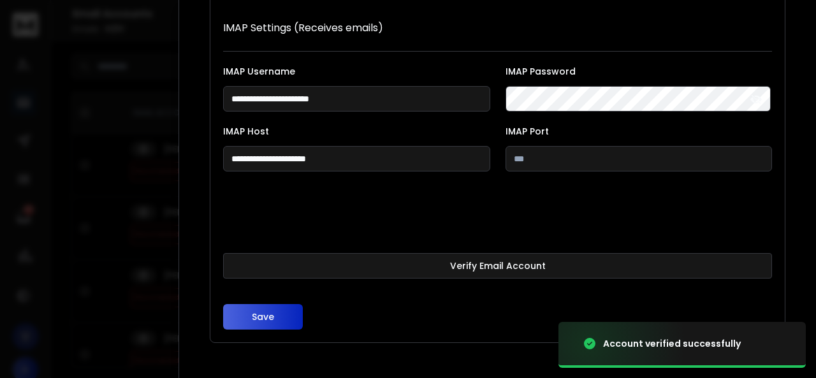
click at [263, 306] on button "Save" at bounding box center [263, 317] width 80 height 26
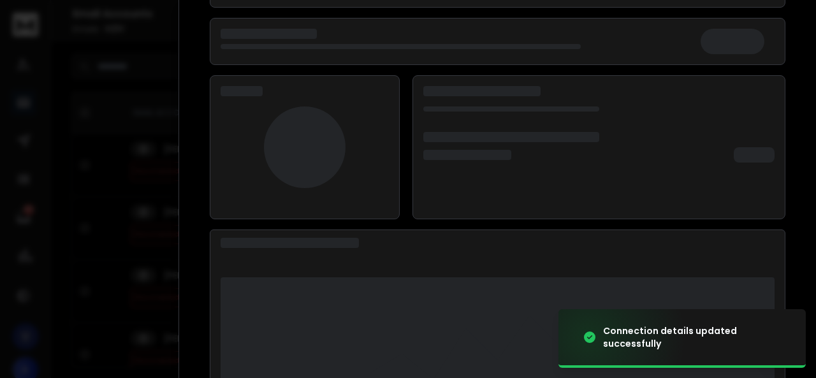
scroll to position [282, 0]
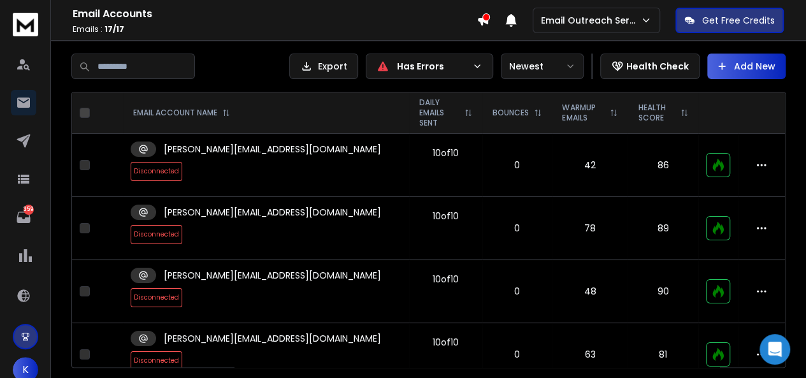
click at [255, 147] on p "[PERSON_NAME][EMAIL_ADDRESS][DOMAIN_NAME]" at bounding box center [272, 149] width 217 height 13
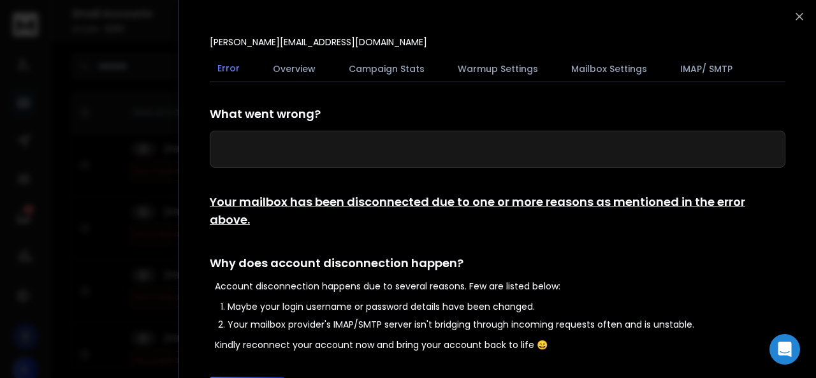
scroll to position [41, 0]
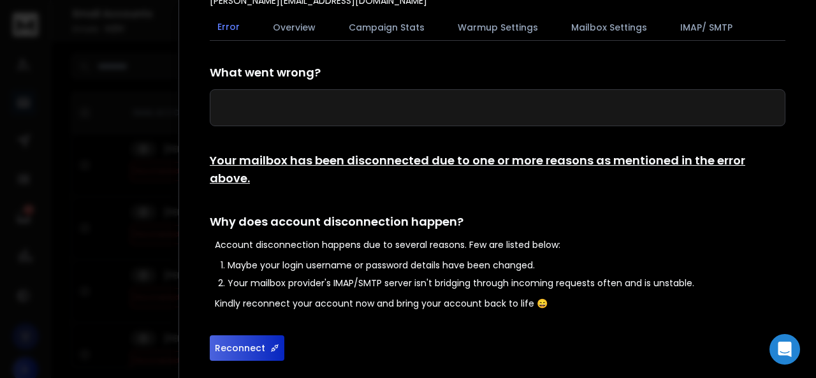
click at [230, 335] on button "Reconnect" at bounding box center [247, 348] width 75 height 26
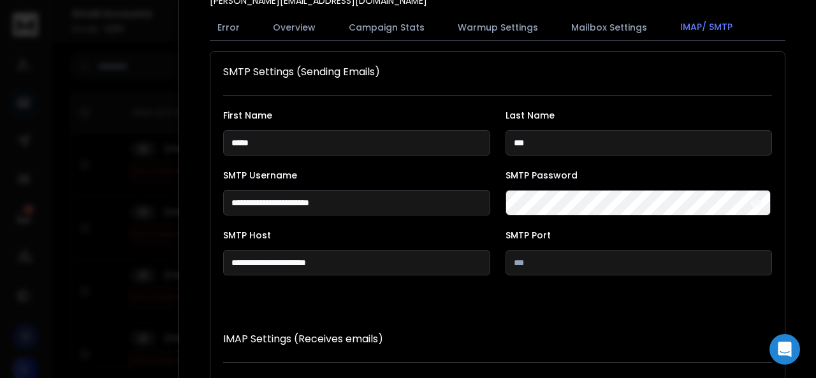
scroll to position [353, 0]
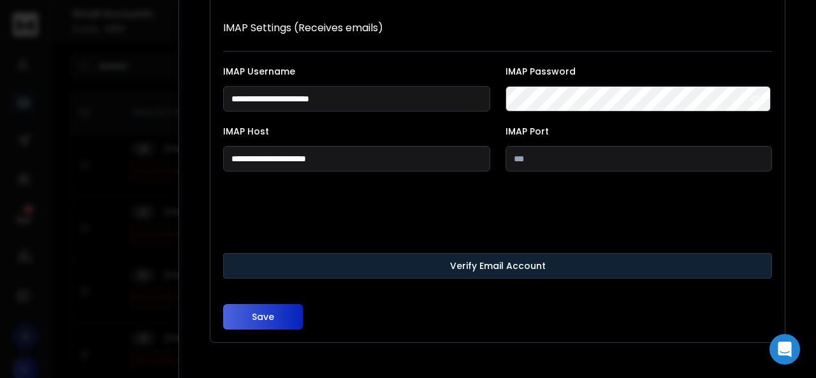
click at [497, 260] on button "Verify Email Account" at bounding box center [497, 266] width 549 height 26
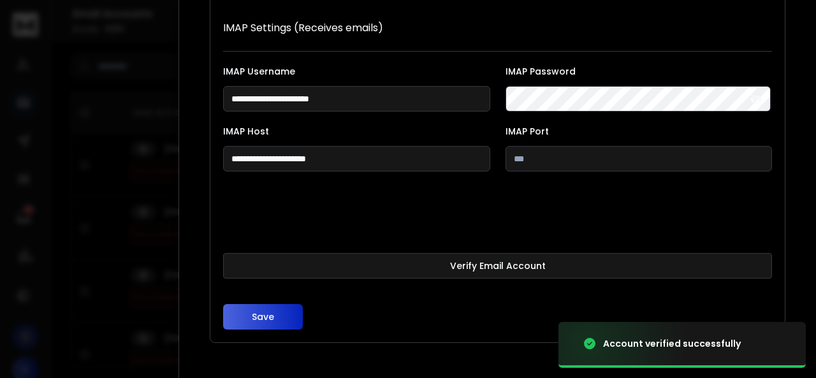
click at [273, 318] on button "Save" at bounding box center [263, 317] width 80 height 26
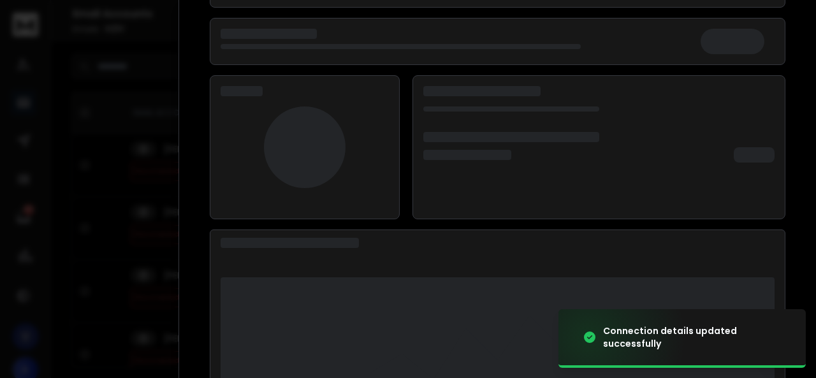
scroll to position [282, 0]
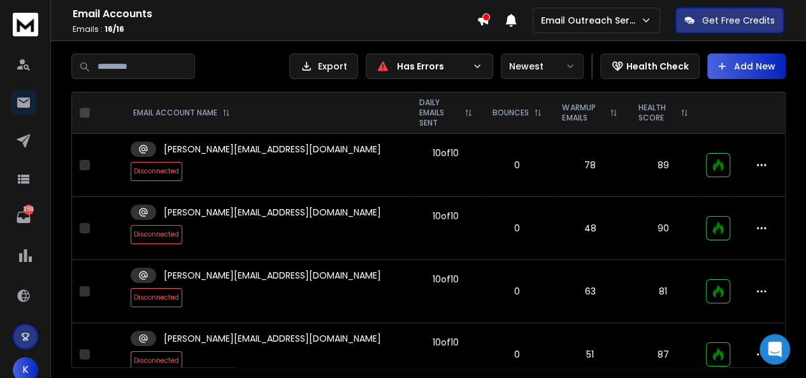
click at [237, 149] on p "Nancy@myqcadvisorhub.com" at bounding box center [272, 149] width 217 height 13
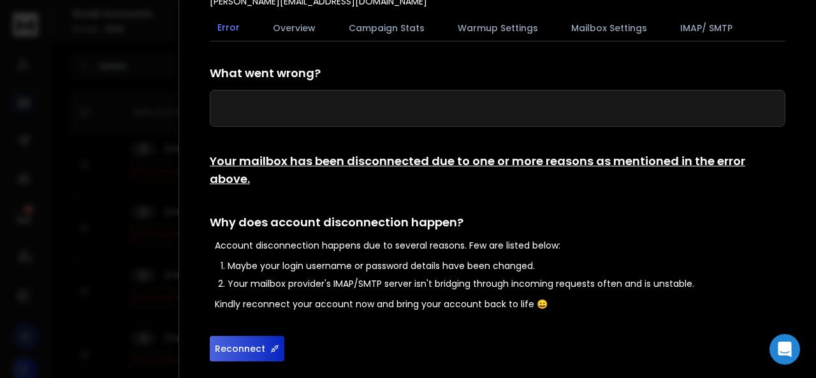
scroll to position [41, 0]
click at [242, 335] on button "Reconnect" at bounding box center [247, 348] width 75 height 26
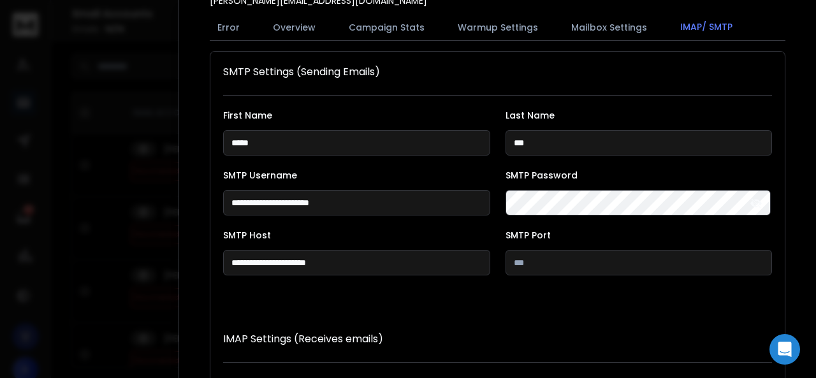
scroll to position [353, 0]
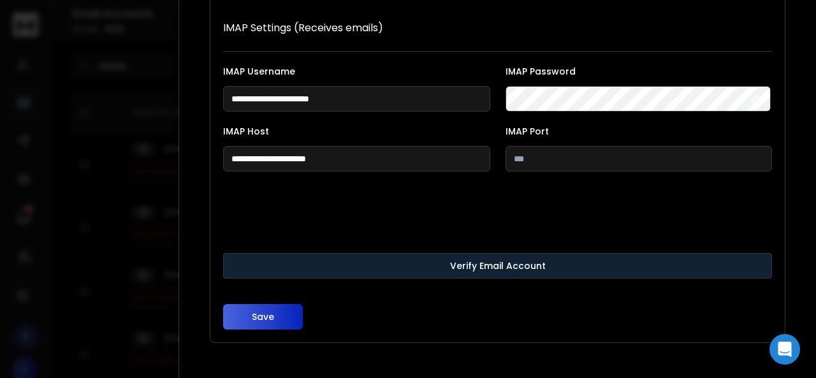
click at [354, 268] on button "Verify Email Account" at bounding box center [497, 266] width 549 height 26
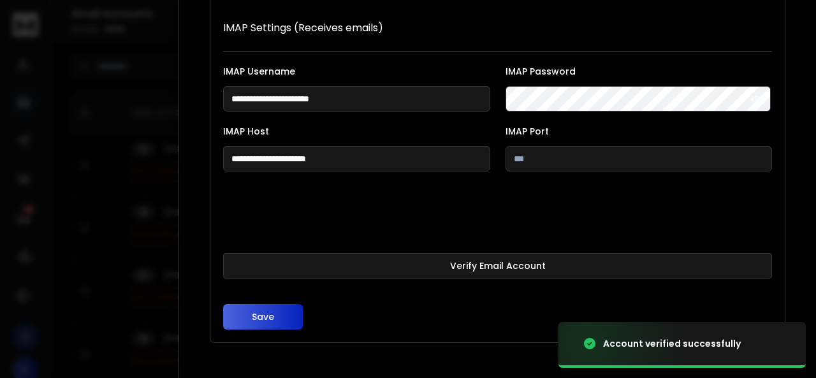
click at [275, 328] on button "Save" at bounding box center [263, 317] width 80 height 26
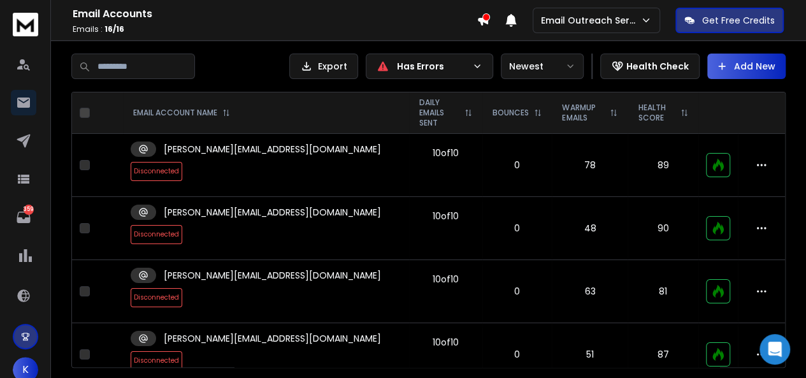
click at [234, 205] on div "Nancy@myqcadvisorhq.com Disconnected" at bounding box center [266, 225] width 271 height 40
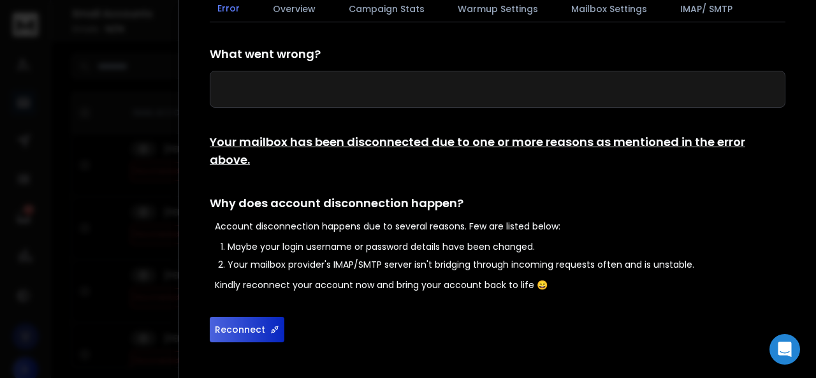
scroll to position [41, 0]
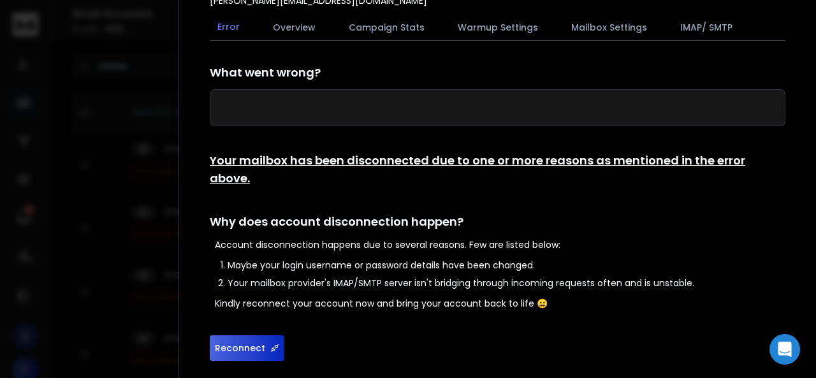
click at [251, 338] on button "Reconnect" at bounding box center [247, 348] width 75 height 26
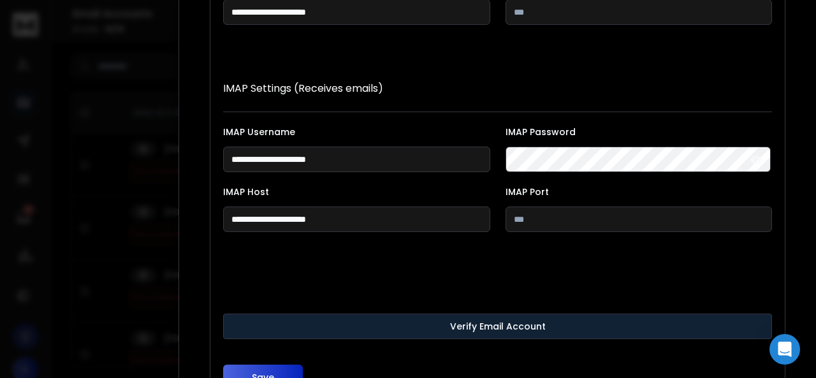
scroll to position [353, 0]
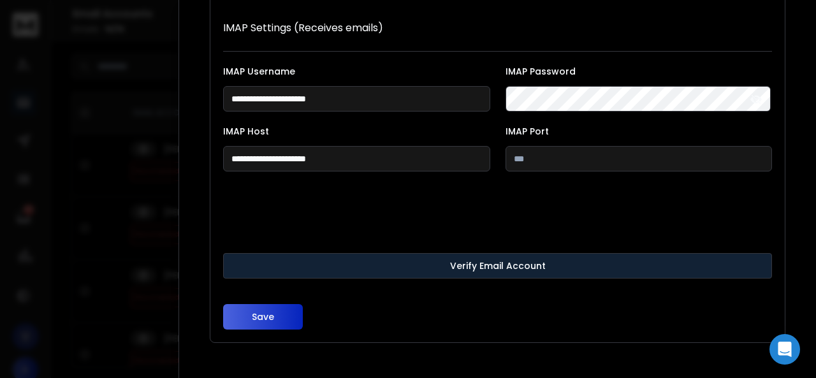
click at [465, 267] on button "Verify Email Account" at bounding box center [497, 266] width 549 height 26
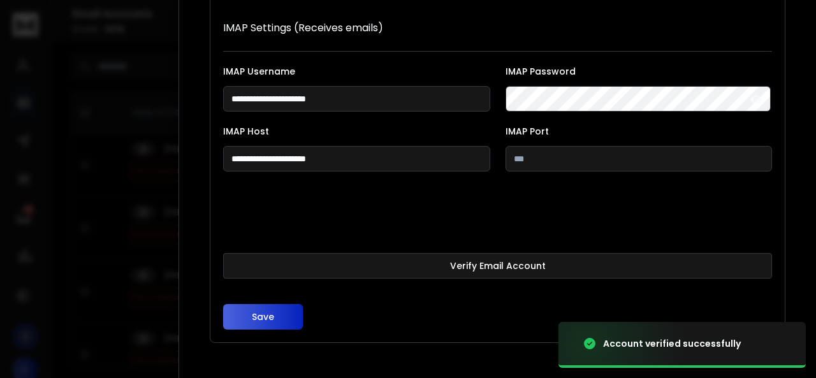
click at [271, 308] on button "Save" at bounding box center [263, 317] width 80 height 26
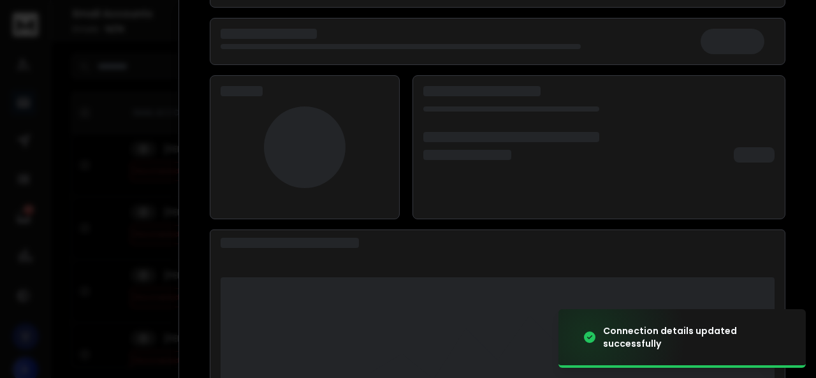
scroll to position [282, 0]
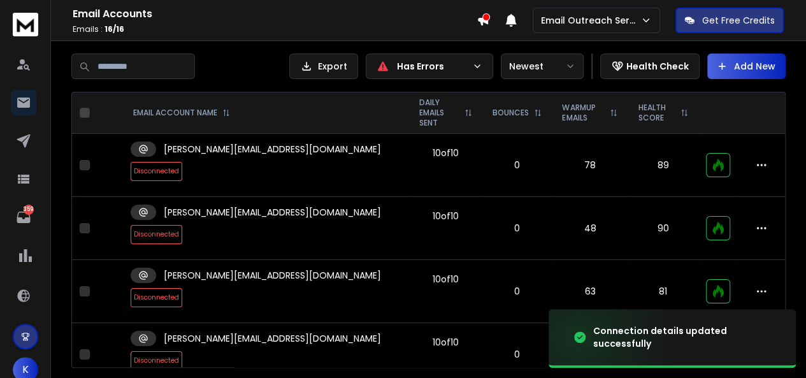
click at [200, 269] on p "Nancy@getqcadvisorsolutions.com" at bounding box center [272, 275] width 217 height 13
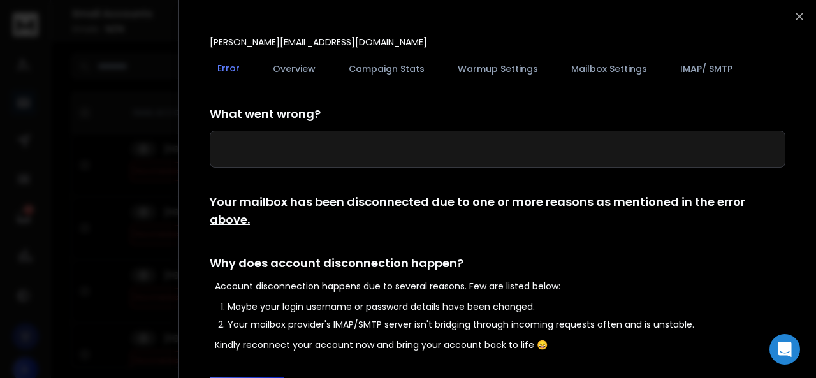
scroll to position [41, 0]
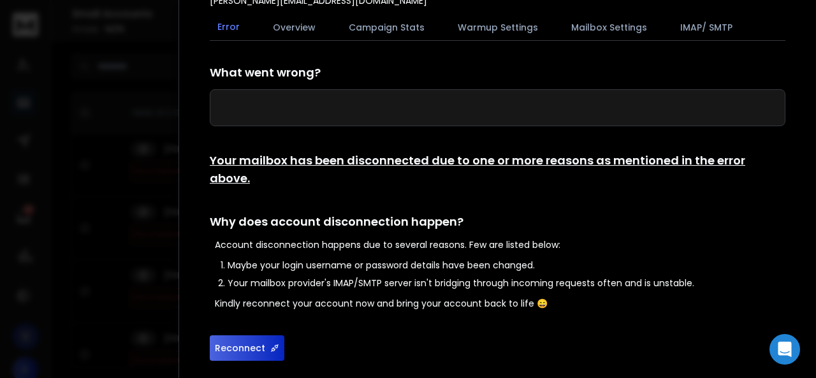
click at [247, 335] on button "Reconnect" at bounding box center [247, 348] width 75 height 26
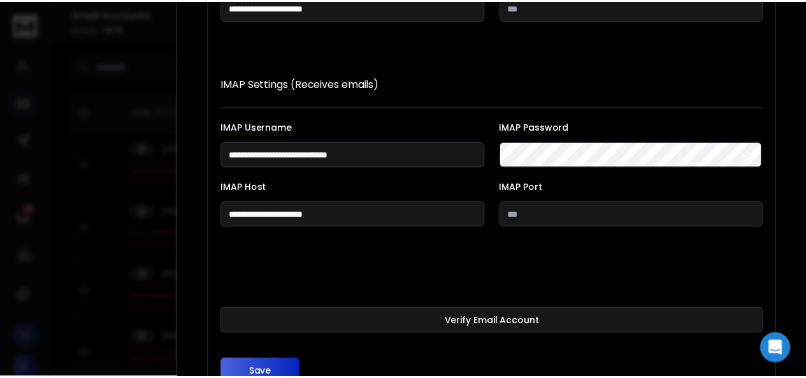
scroll to position [353, 0]
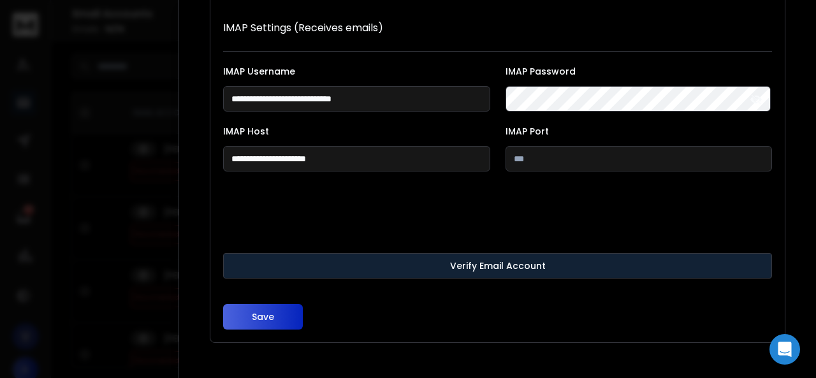
click at [473, 259] on button "Verify Email Account" at bounding box center [497, 266] width 549 height 26
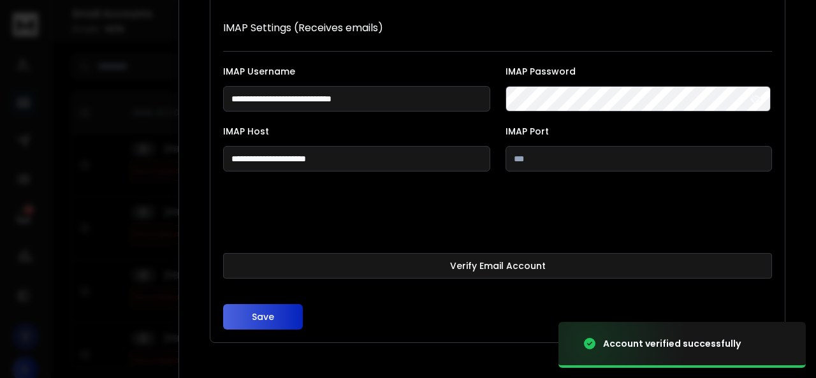
click at [243, 314] on button "Save" at bounding box center [263, 317] width 80 height 26
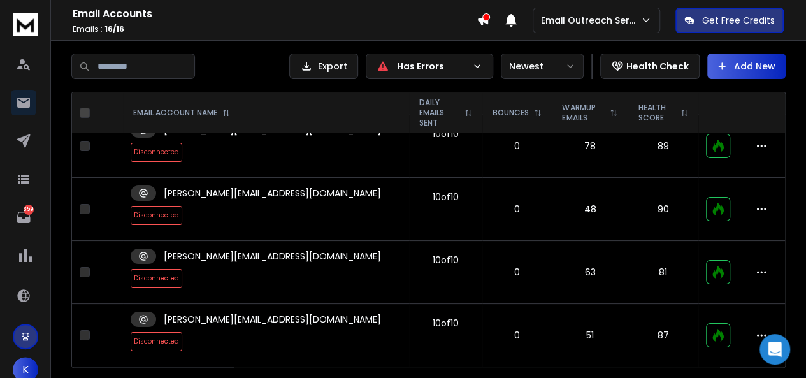
scroll to position [0, 0]
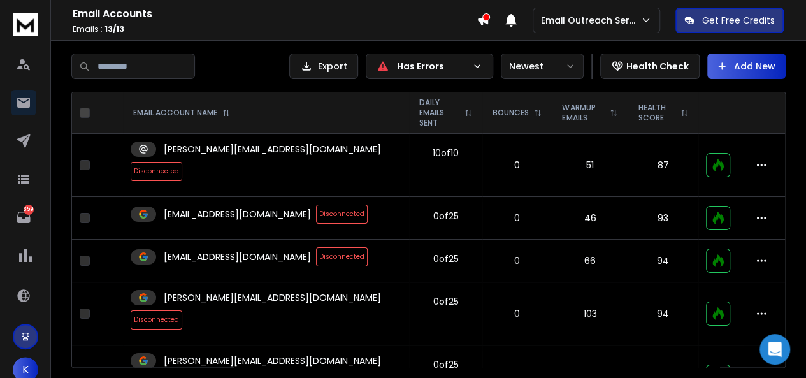
click at [223, 153] on p "[PERSON_NAME][EMAIL_ADDRESS][DOMAIN_NAME]" at bounding box center [272, 149] width 217 height 13
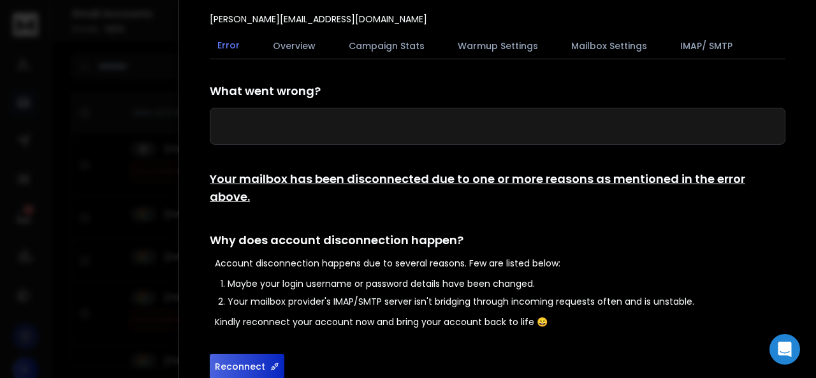
scroll to position [41, 0]
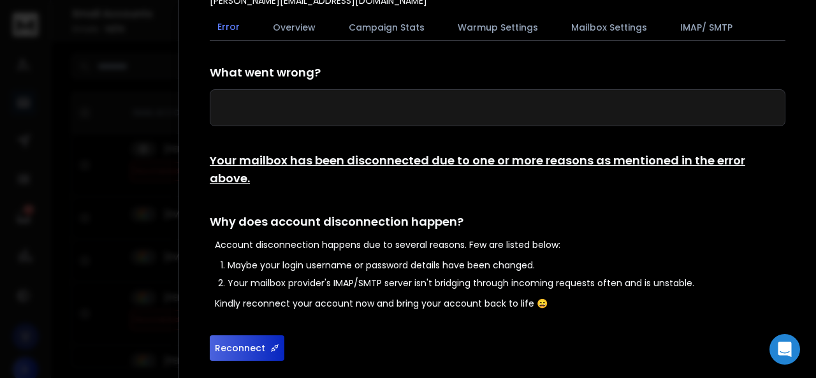
click at [255, 335] on button "Reconnect" at bounding box center [247, 348] width 75 height 26
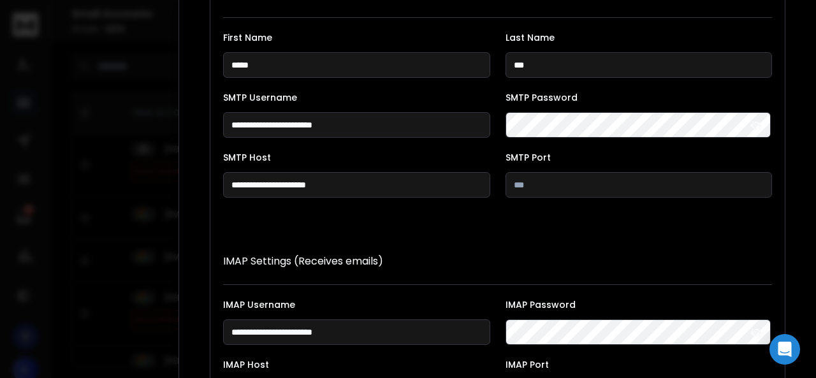
scroll to position [353, 0]
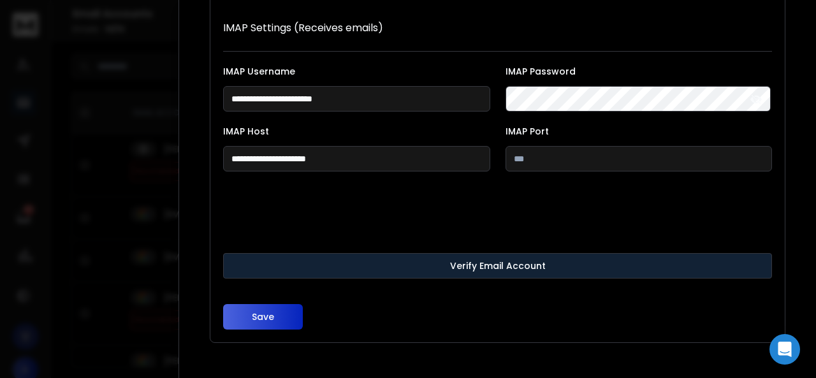
click at [444, 266] on button "Verify Email Account" at bounding box center [497, 266] width 549 height 26
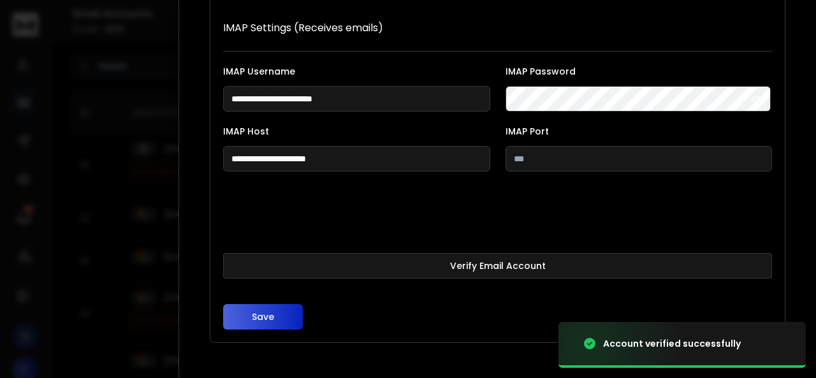
click at [256, 312] on button "Save" at bounding box center [263, 317] width 80 height 26
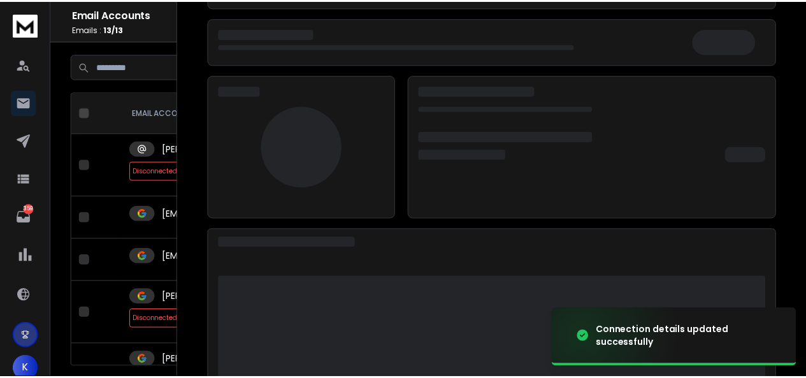
scroll to position [0, 0]
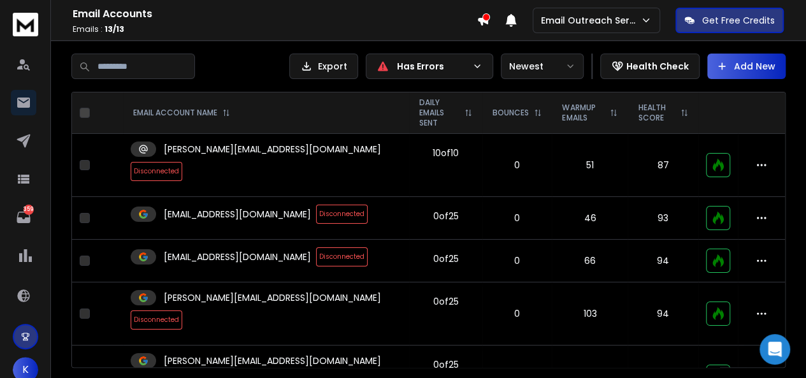
click at [230, 147] on p "[PERSON_NAME][EMAIL_ADDRESS][DOMAIN_NAME]" at bounding box center [272, 149] width 217 height 13
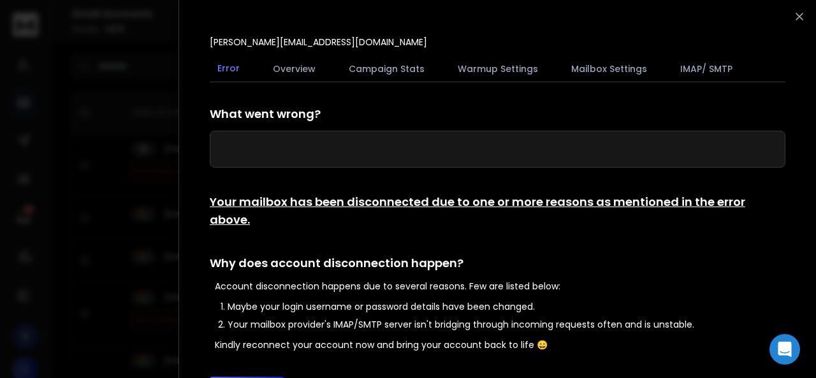
scroll to position [41, 0]
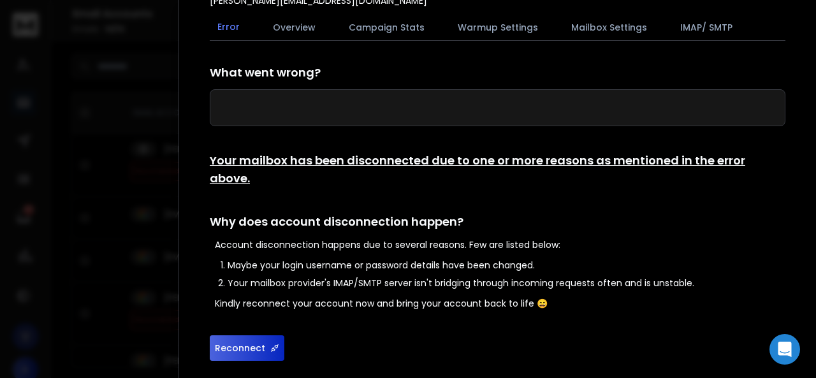
click at [234, 335] on button "Reconnect" at bounding box center [247, 348] width 75 height 26
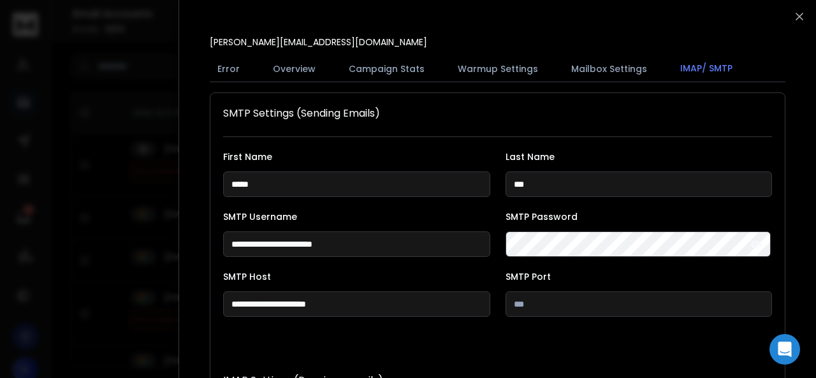
scroll to position [353, 0]
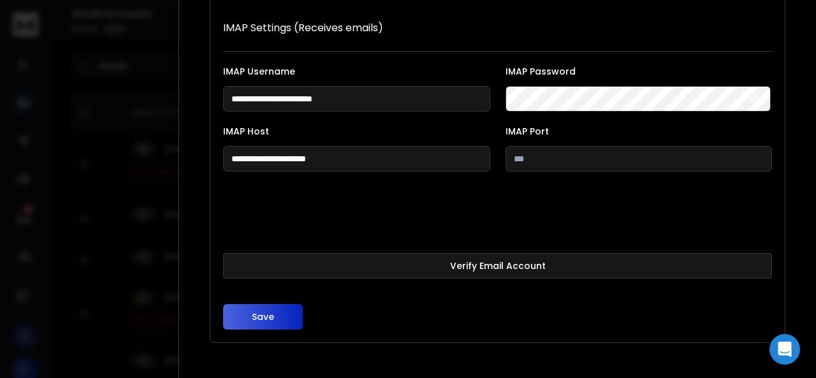
click at [421, 275] on button "Verify Email Account" at bounding box center [497, 266] width 549 height 26
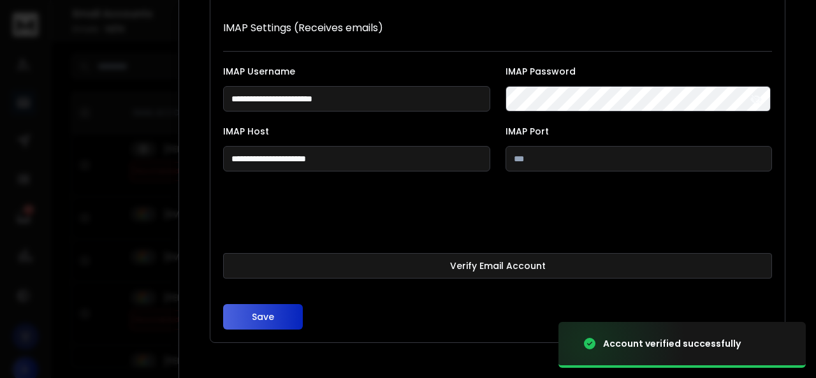
click at [279, 314] on button "Save" at bounding box center [263, 317] width 80 height 26
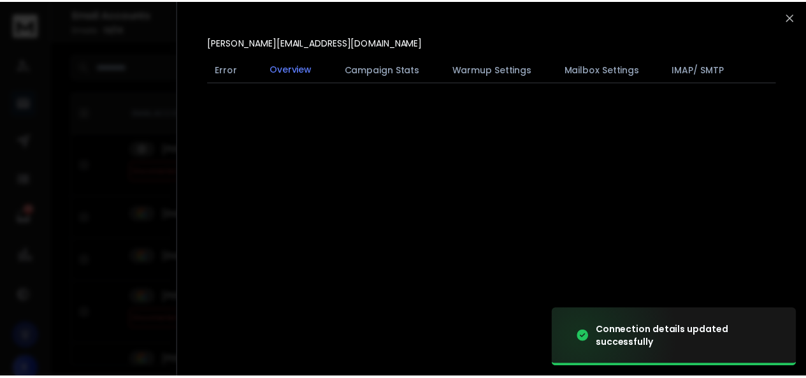
scroll to position [0, 0]
